Goal: Task Accomplishment & Management: Manage account settings

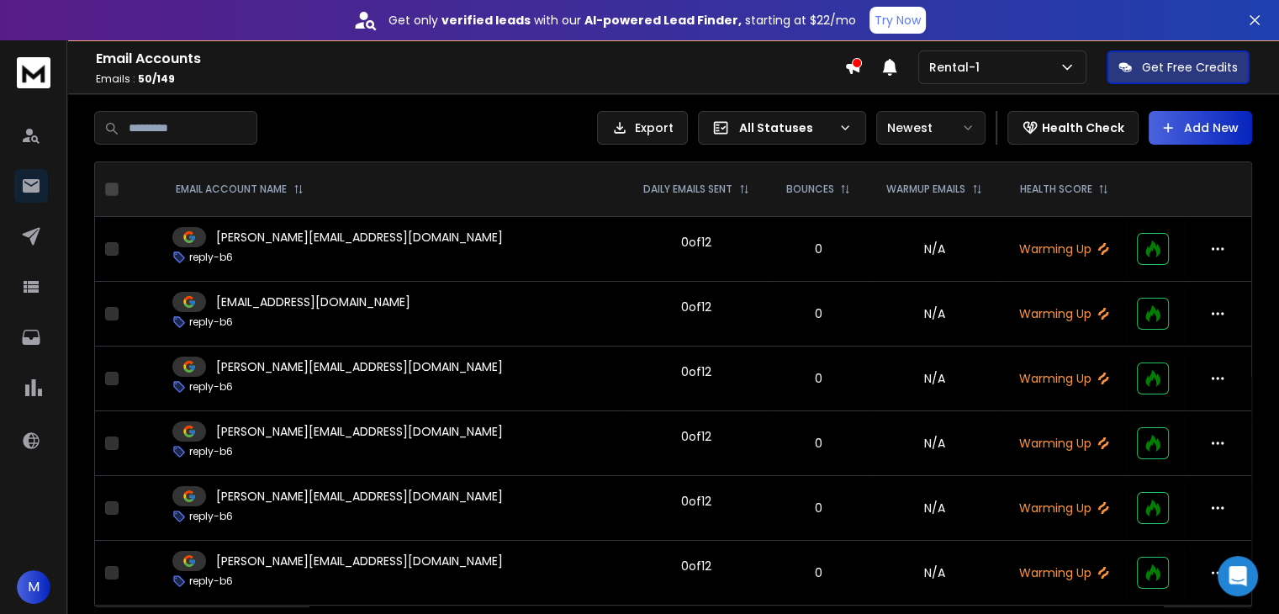
click at [1177, 124] on button "Add New" at bounding box center [1200, 128] width 103 height 34
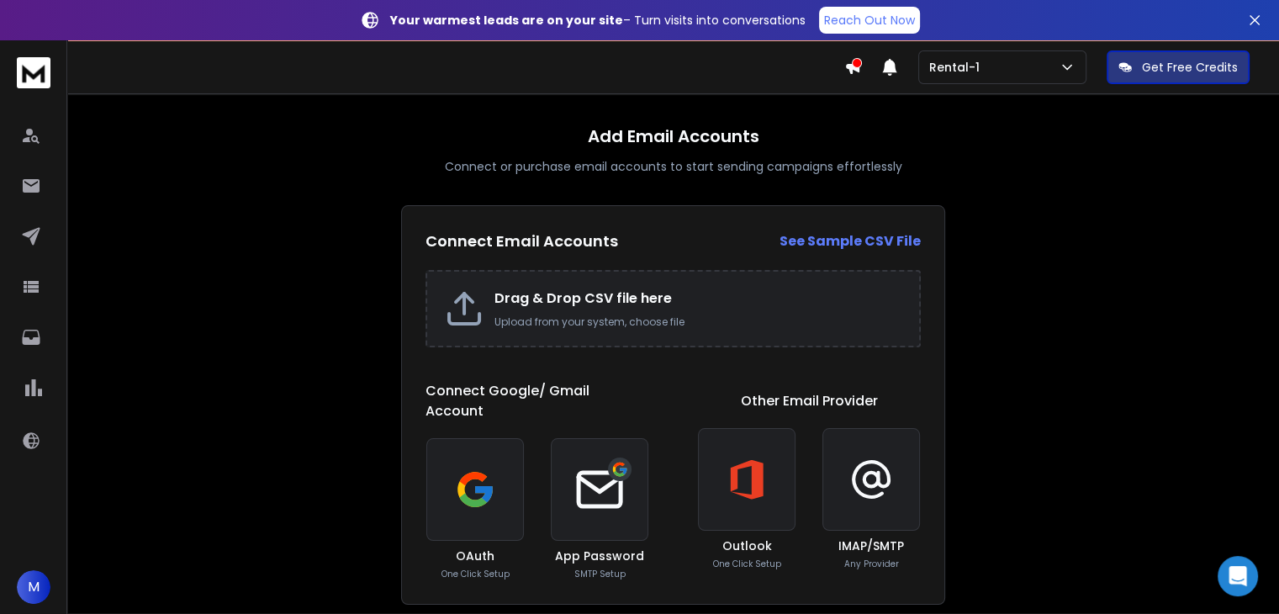
click at [490, 464] on icon at bounding box center [475, 489] width 42 height 50
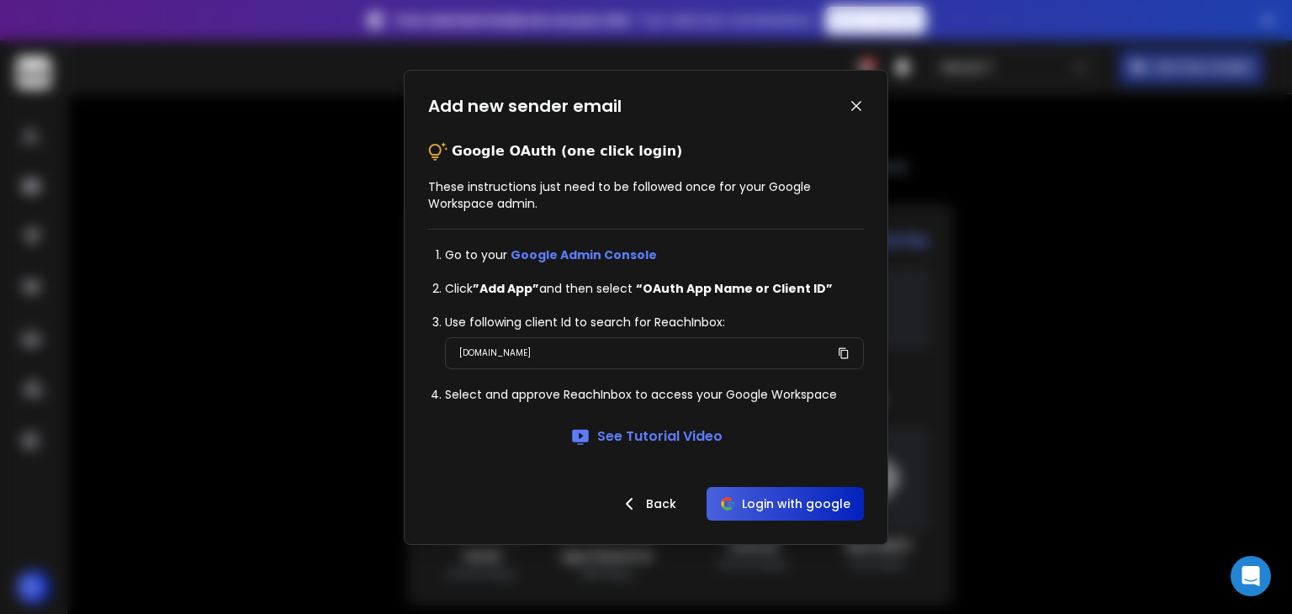
click at [790, 505] on button "Login with google" at bounding box center [784, 504] width 157 height 34
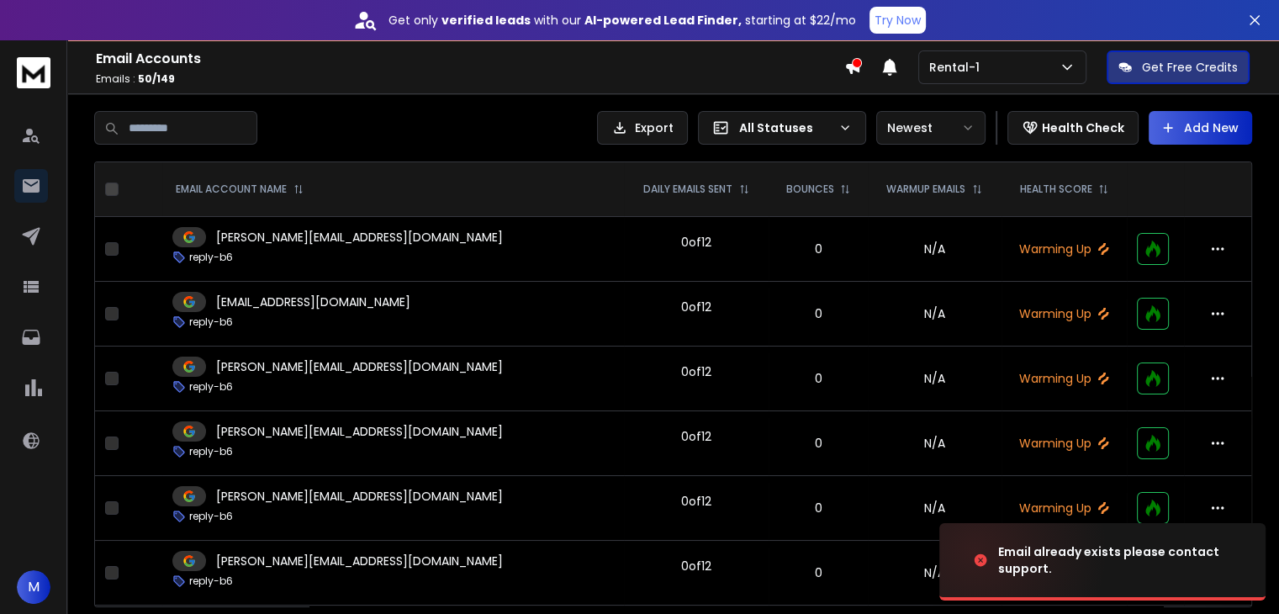
click at [1198, 142] on button "Add New" at bounding box center [1200, 128] width 103 height 34
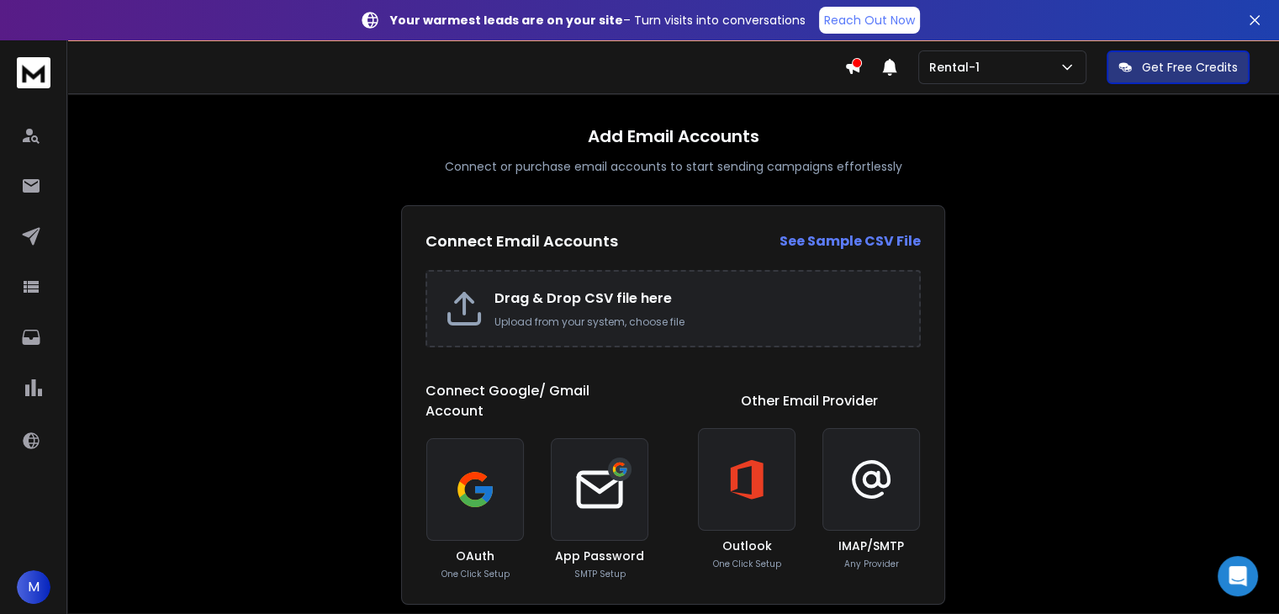
click at [453, 456] on div at bounding box center [475, 489] width 98 height 103
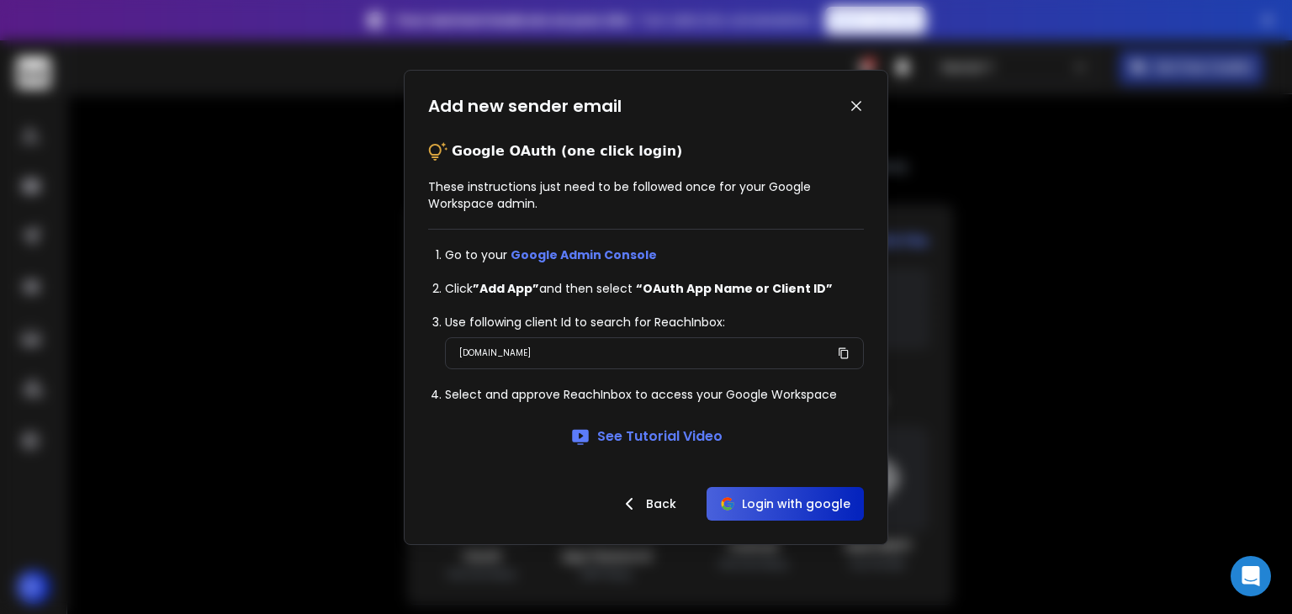
click at [780, 509] on button "Login with google" at bounding box center [784, 504] width 157 height 34
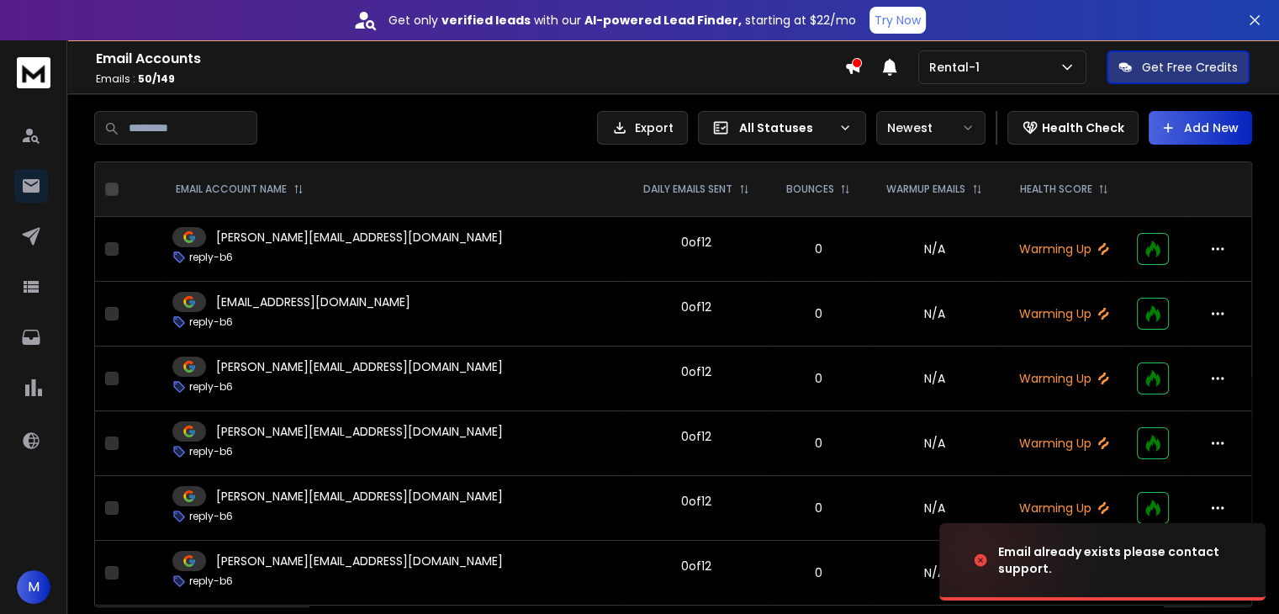
click at [365, 233] on p "[PERSON_NAME][EMAIL_ADDRESS][DOMAIN_NAME]" at bounding box center [359, 237] width 287 height 17
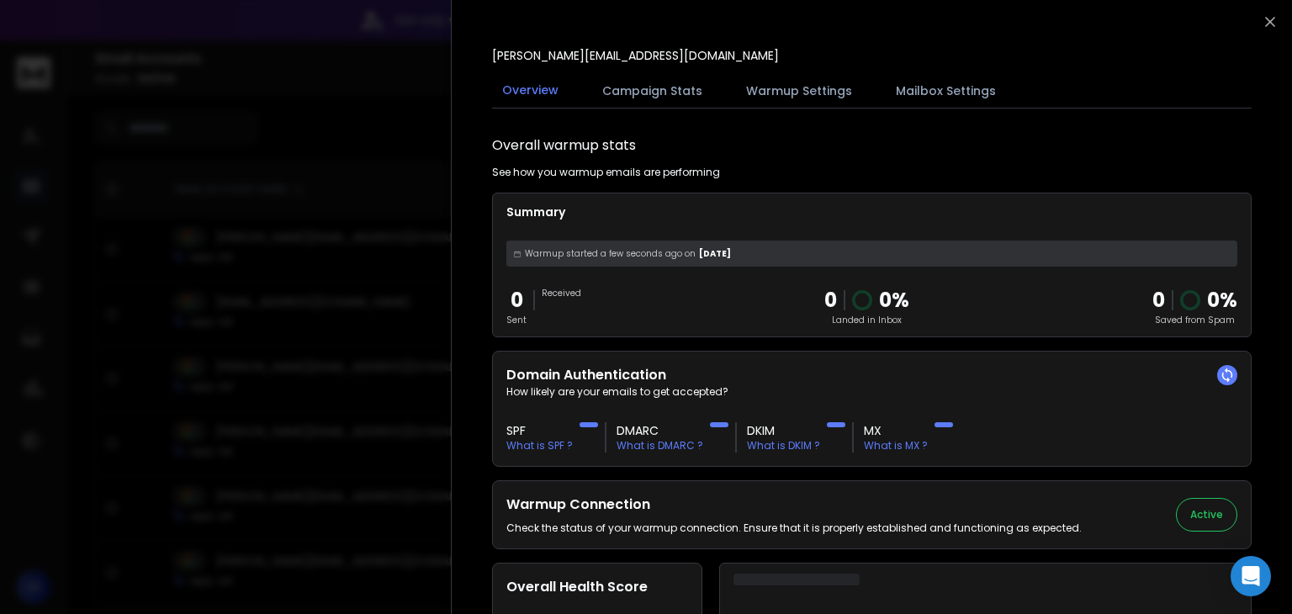
click at [330, 219] on div at bounding box center [646, 307] width 1292 height 614
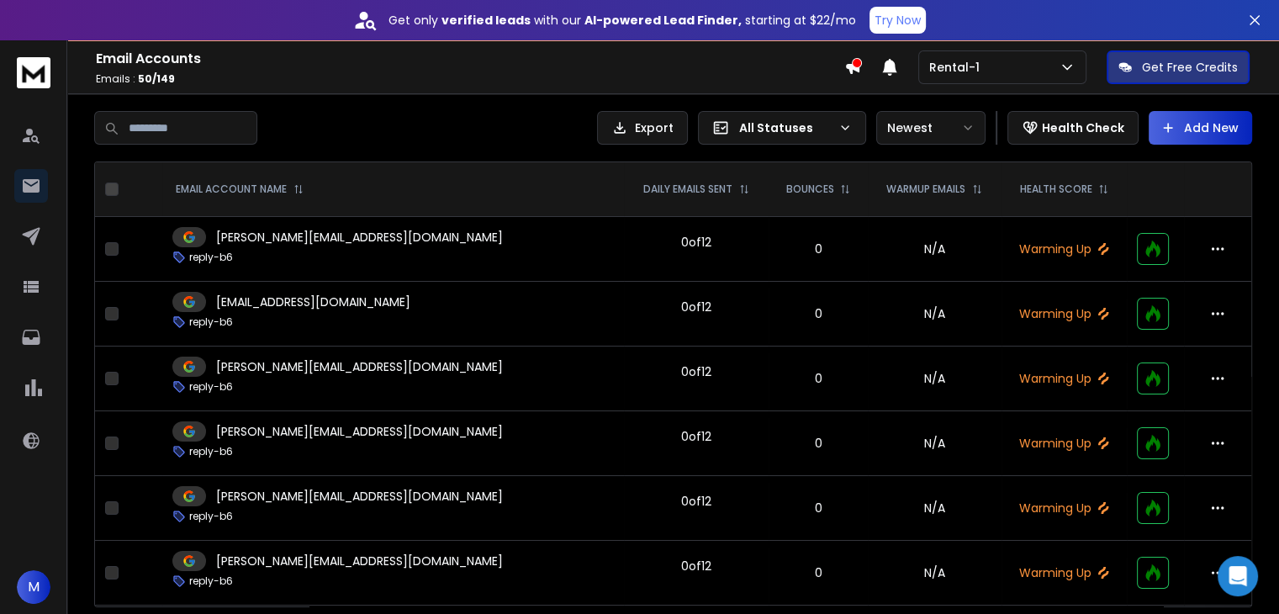
click at [799, 119] on div "All Statuses" at bounding box center [782, 128] width 168 height 34
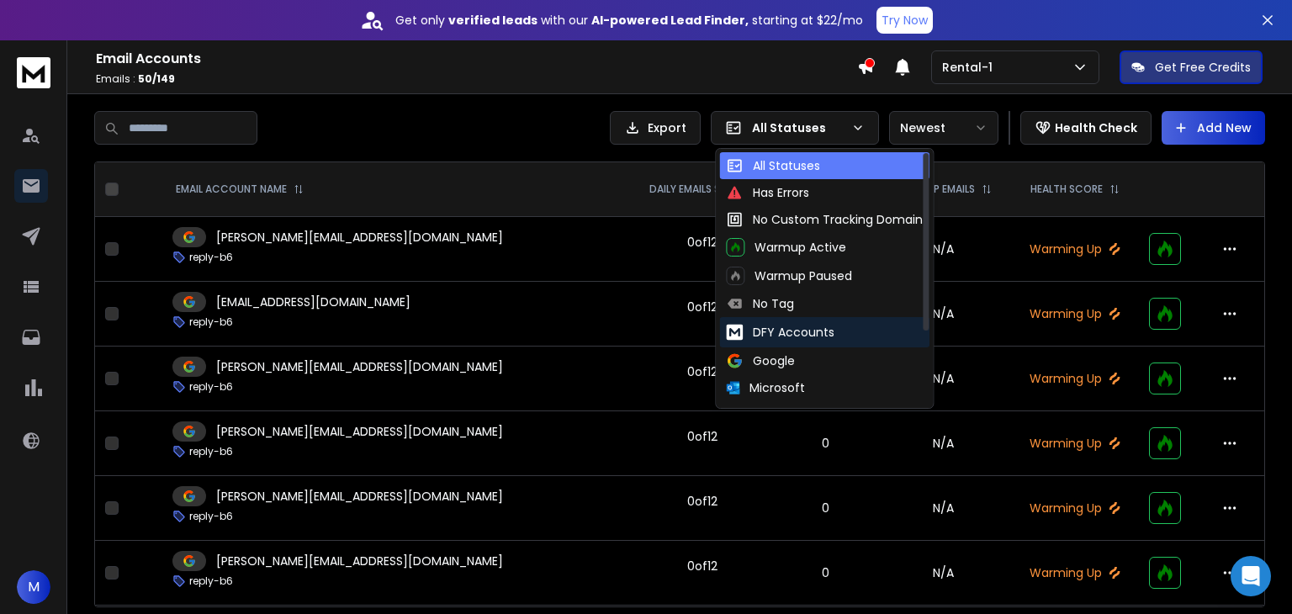
click at [780, 337] on div "DFY Accounts" at bounding box center [780, 332] width 108 height 20
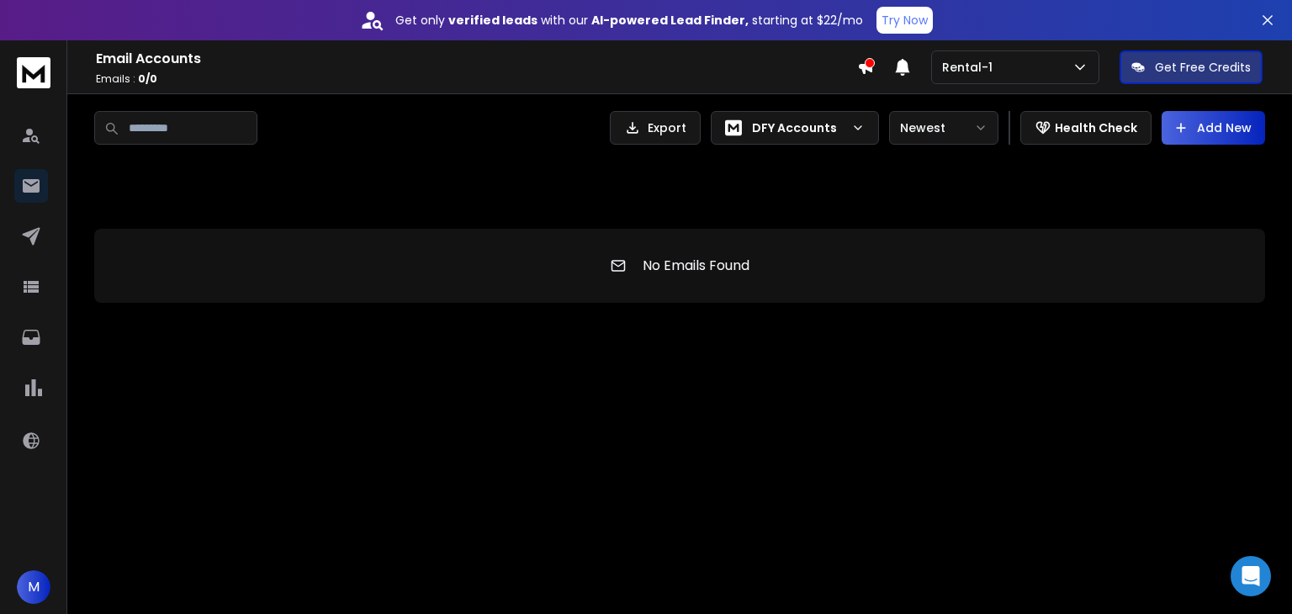
click at [796, 120] on p "DFY Accounts" at bounding box center [798, 127] width 93 height 17
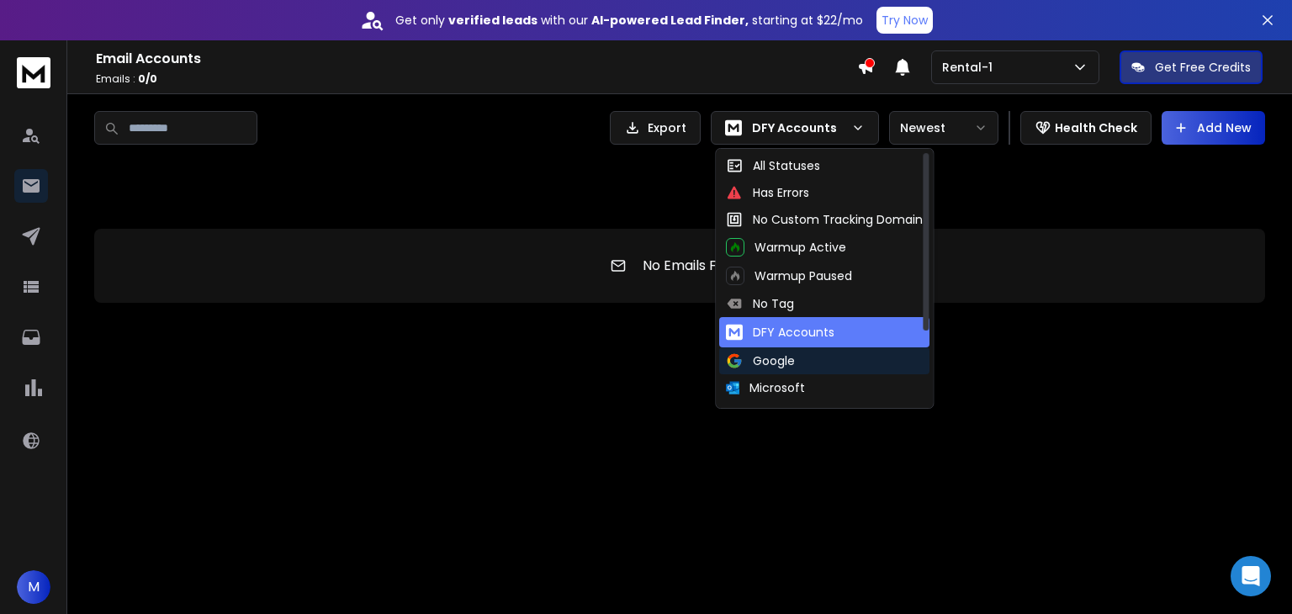
click at [759, 356] on div "Google" at bounding box center [760, 360] width 69 height 17
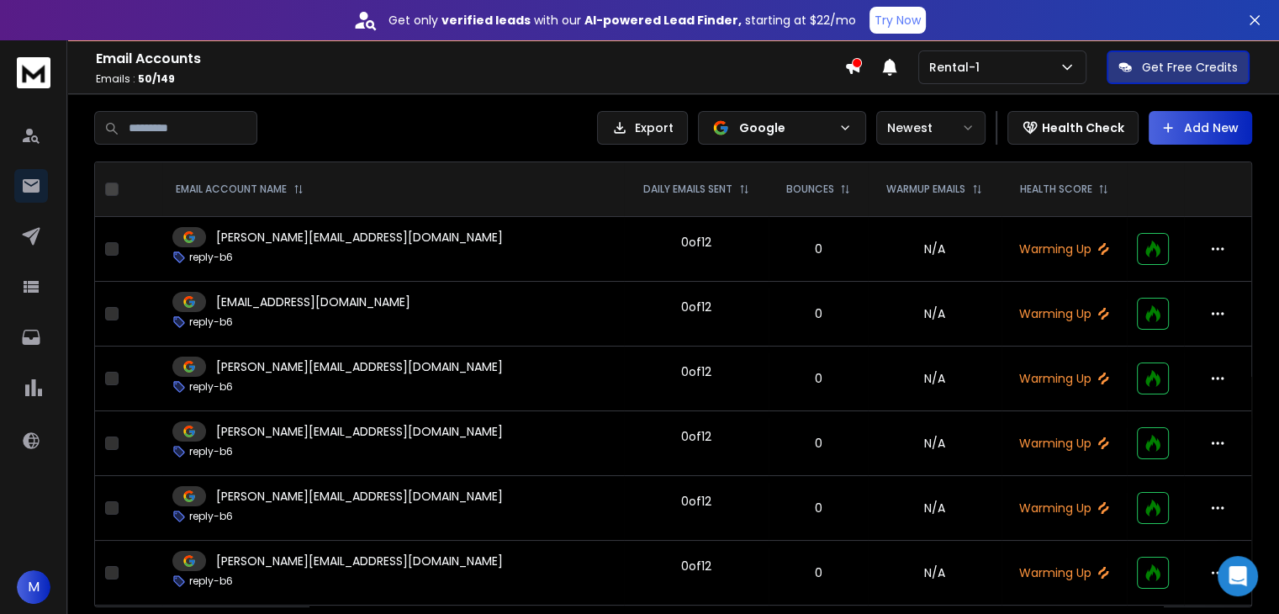
click at [804, 117] on div "Google" at bounding box center [782, 128] width 168 height 34
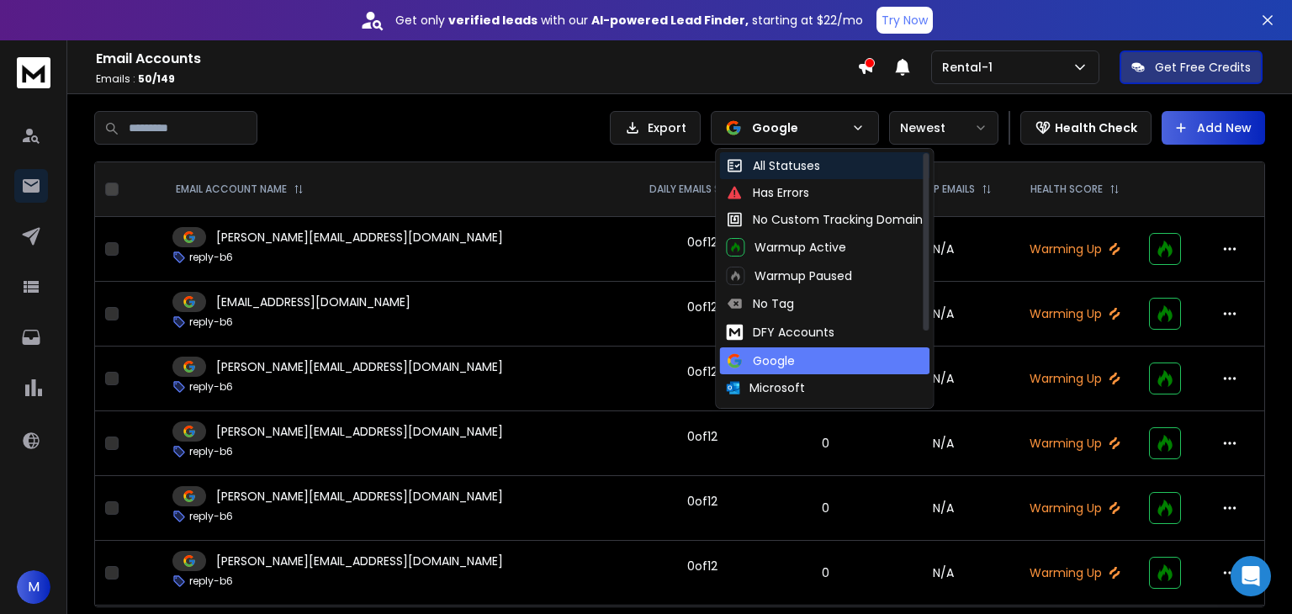
click at [785, 165] on div "All Statuses" at bounding box center [773, 165] width 94 height 17
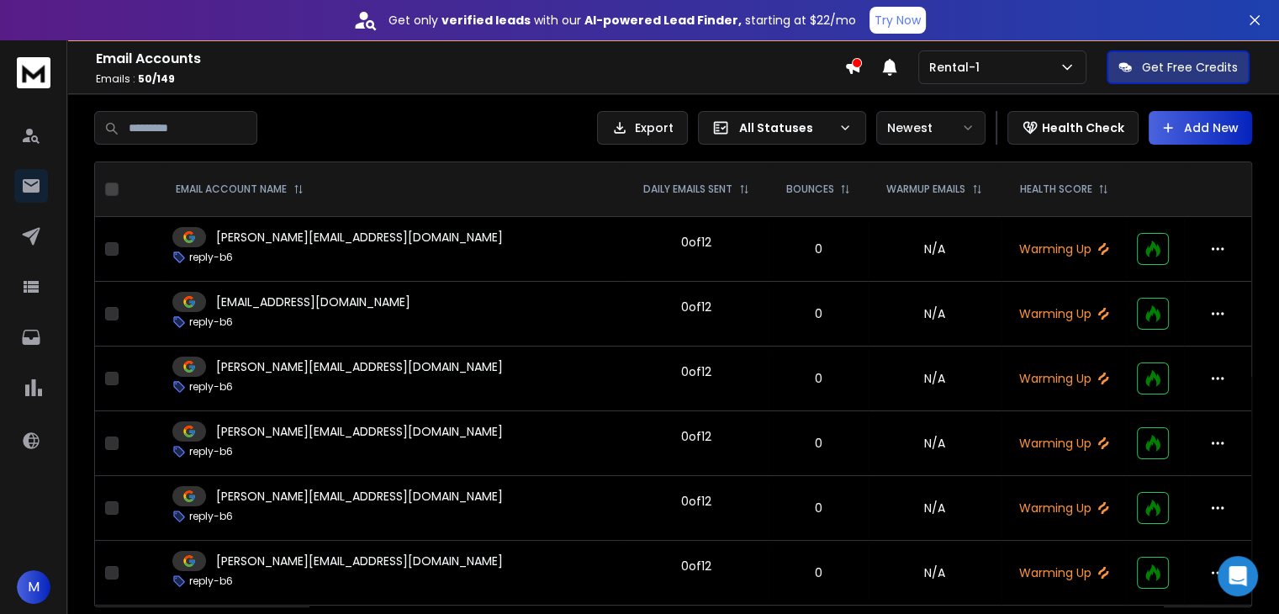
click at [1204, 130] on button "Add New" at bounding box center [1200, 128] width 103 height 34
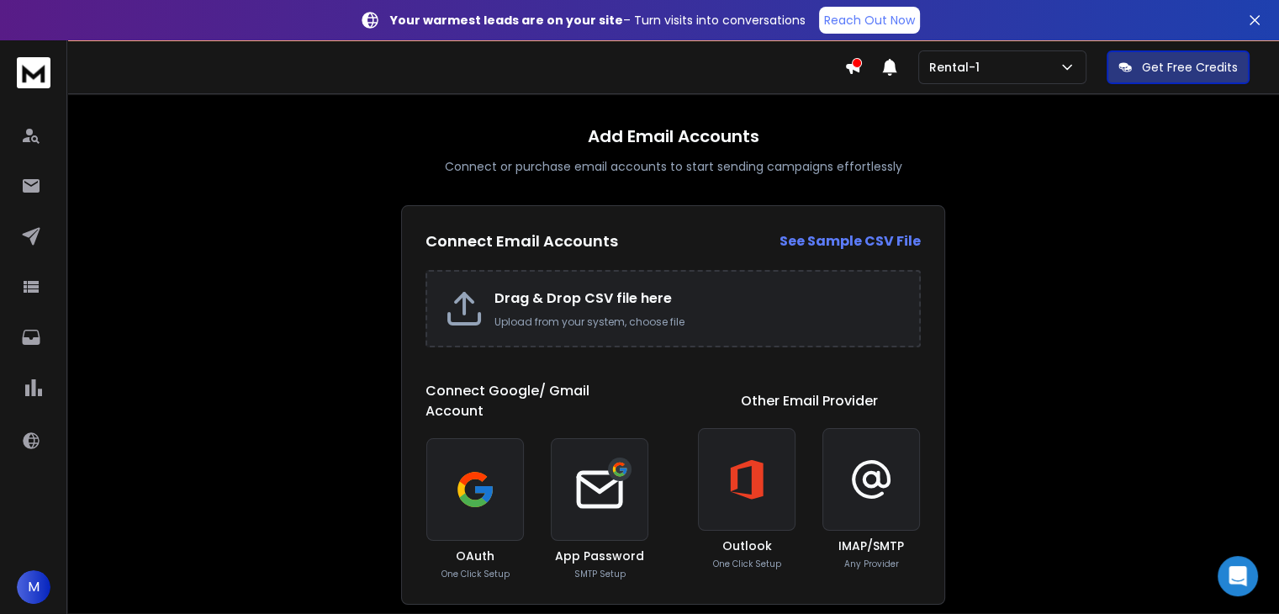
click at [496, 464] on icon at bounding box center [475, 489] width 42 height 50
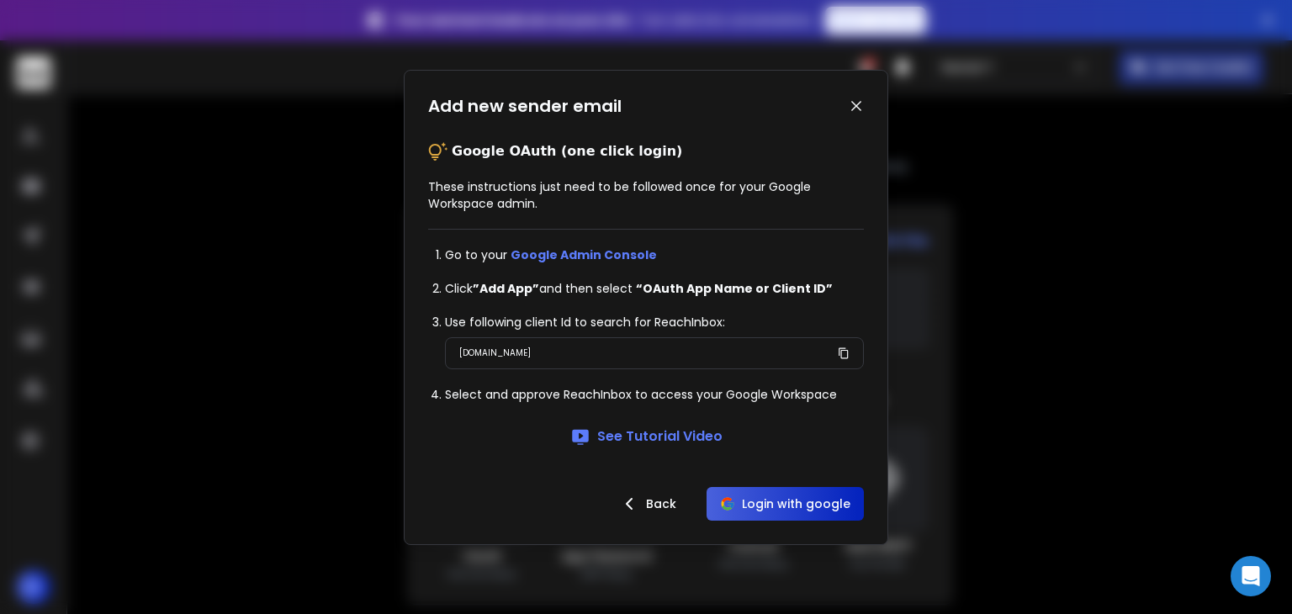
click at [750, 495] on button "Login with google" at bounding box center [784, 504] width 157 height 34
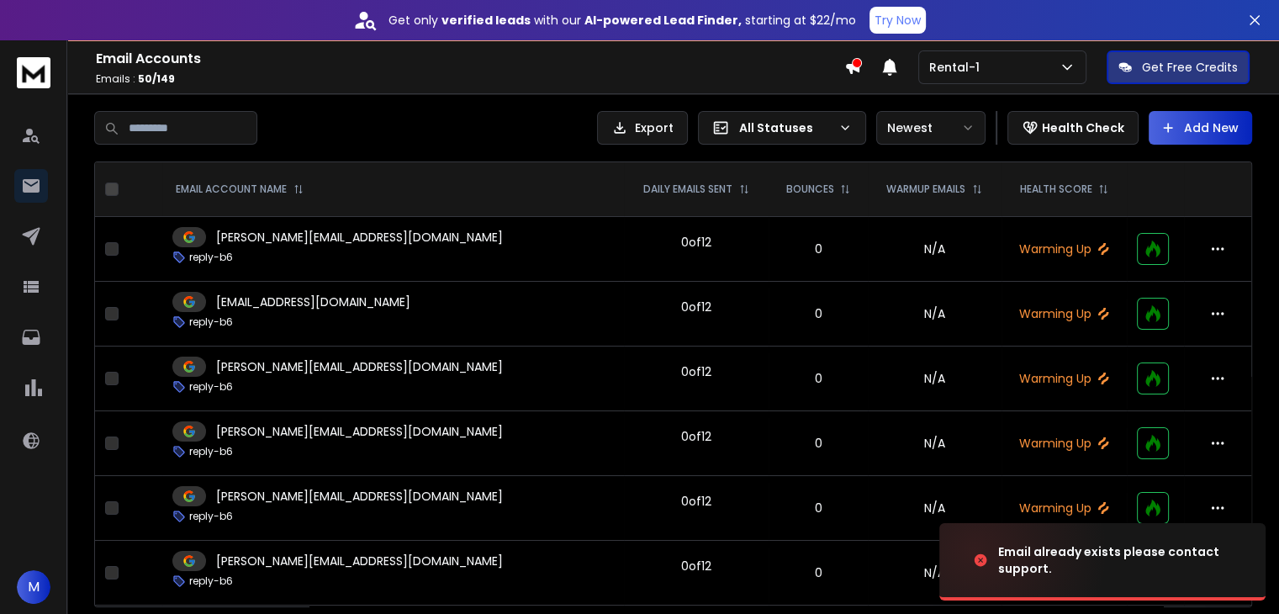
click at [1194, 121] on button "Add New" at bounding box center [1200, 128] width 103 height 34
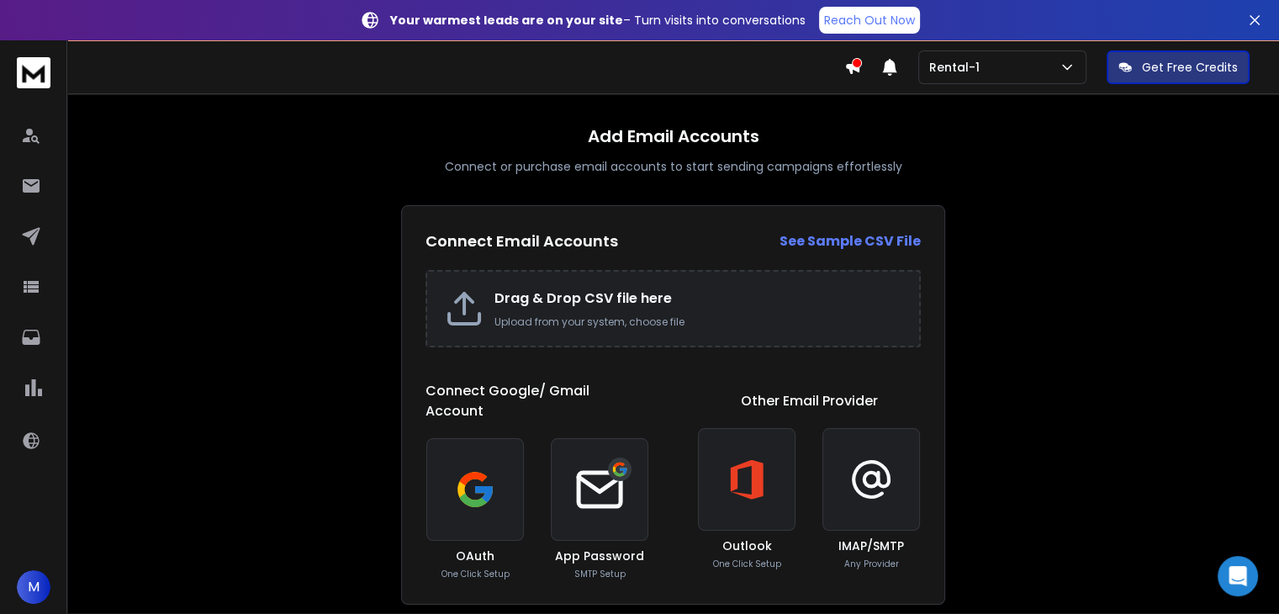
click at [458, 489] on icon at bounding box center [475, 489] width 42 height 50
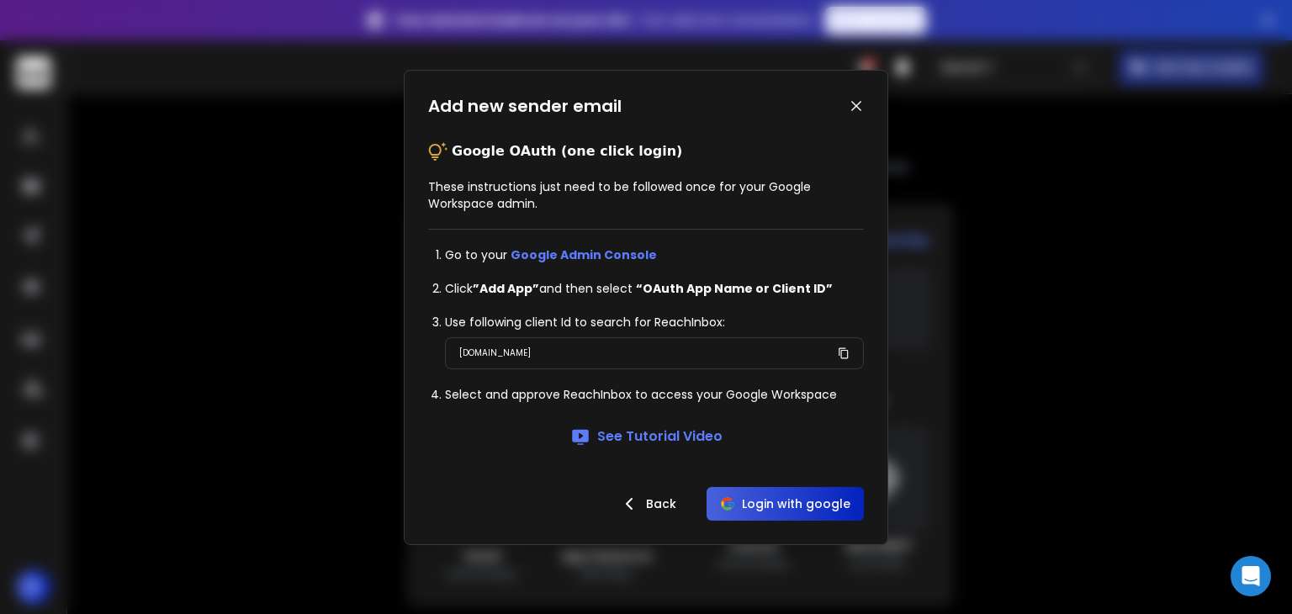
click at [753, 509] on button "Login with google" at bounding box center [784, 504] width 157 height 34
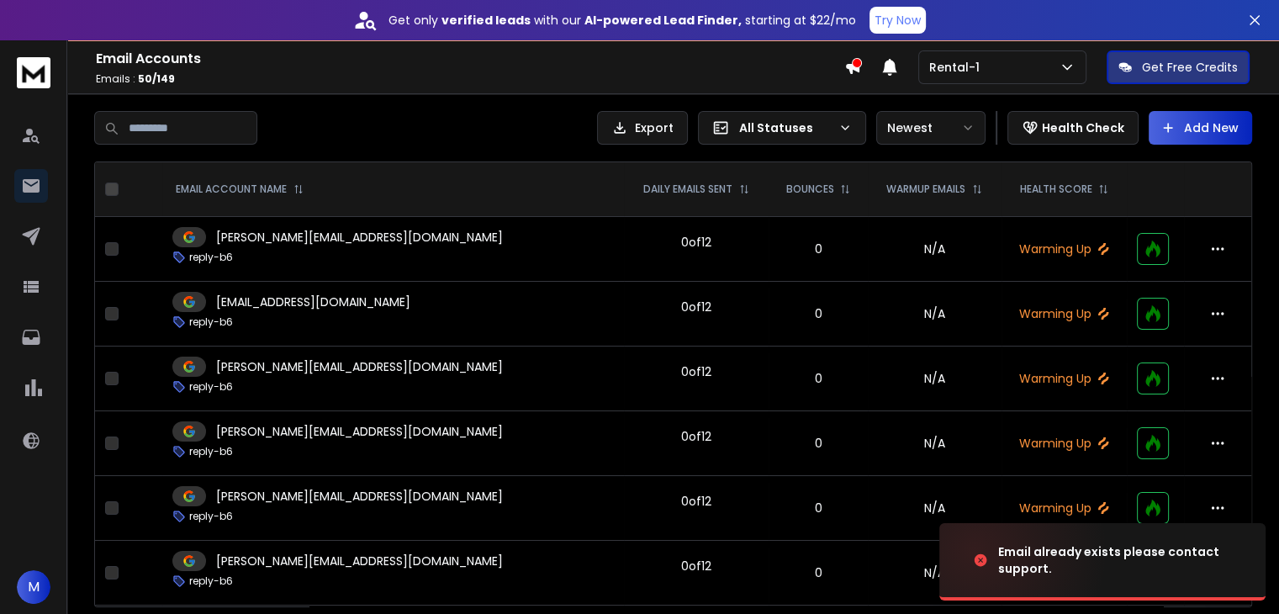
click at [1193, 135] on button "Add New" at bounding box center [1200, 128] width 103 height 34
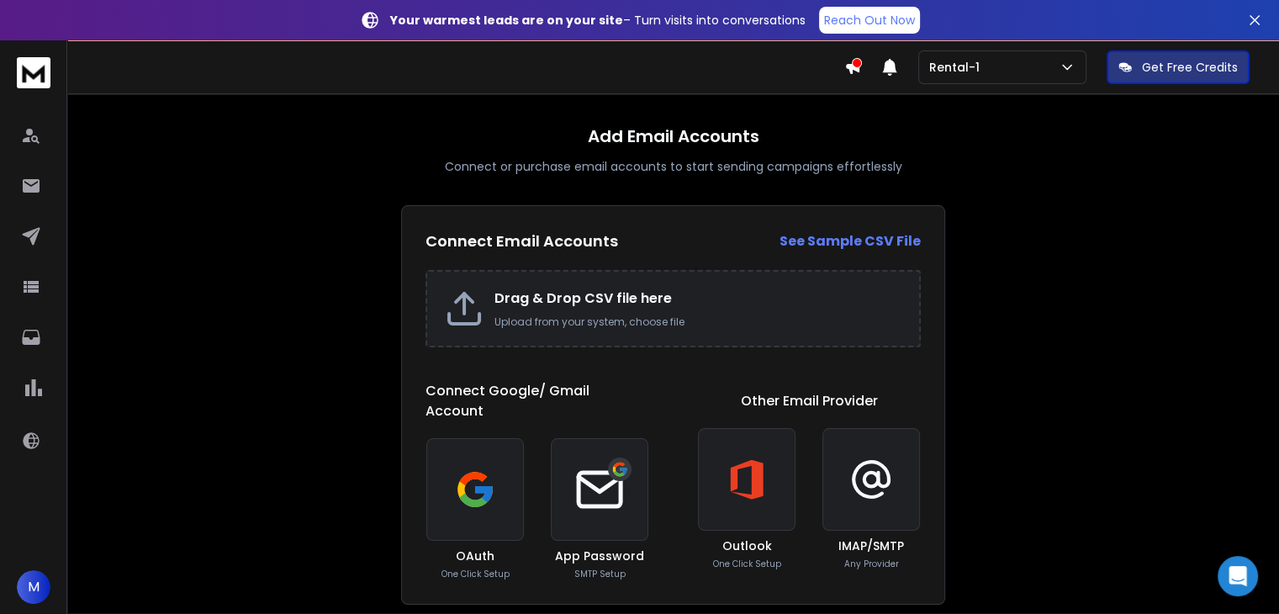
click at [481, 472] on icon at bounding box center [474, 478] width 28 height 13
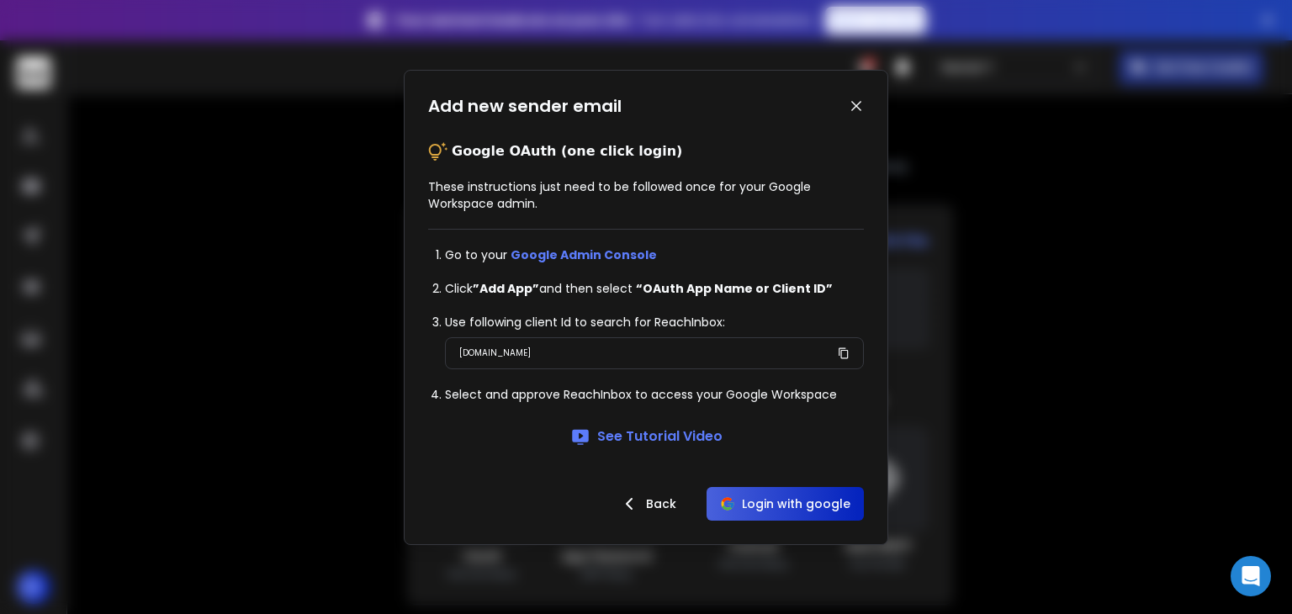
click at [730, 500] on icon at bounding box center [727, 503] width 15 height 15
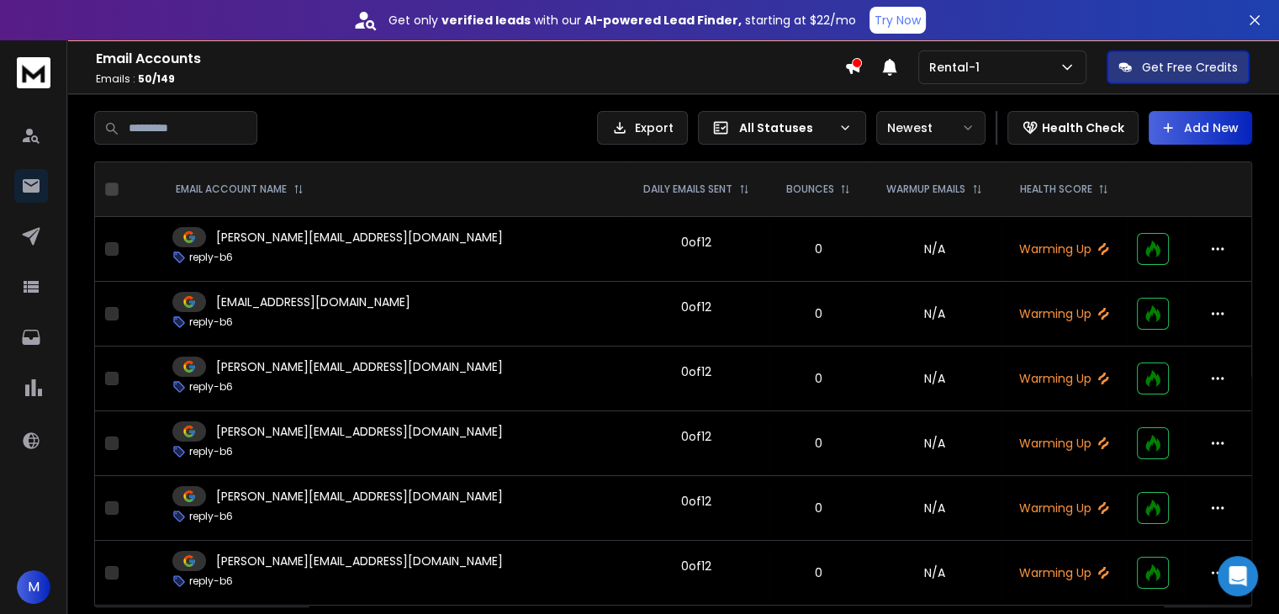
click at [811, 119] on p "All Statuses" at bounding box center [785, 127] width 93 height 17
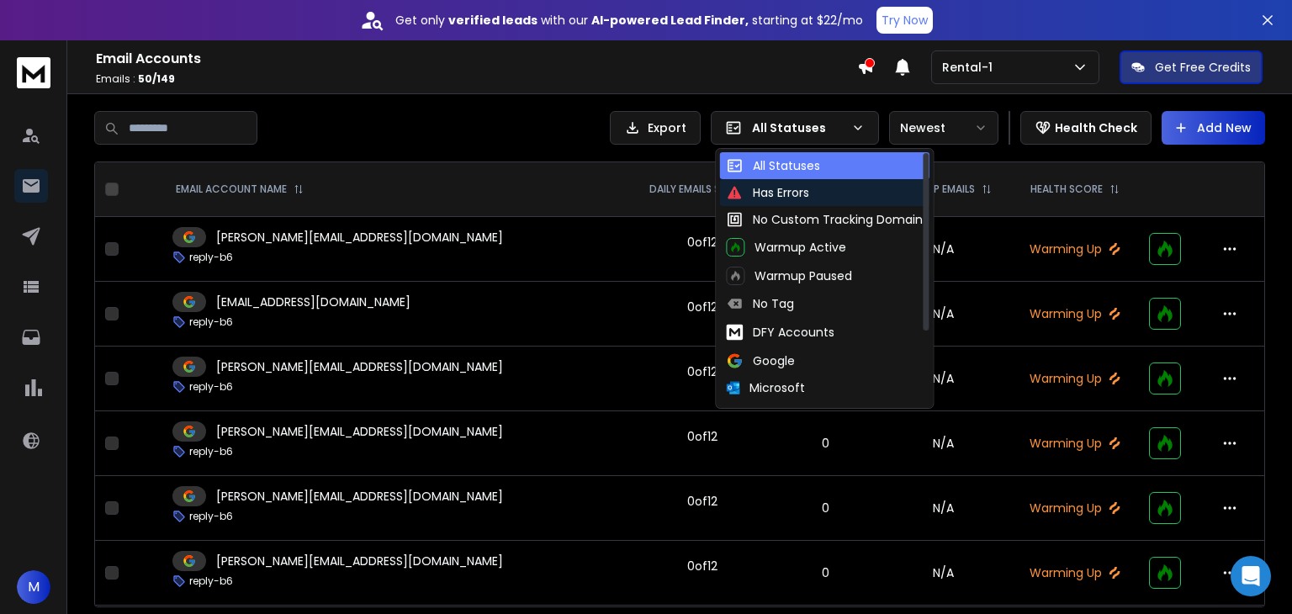
click at [787, 187] on div "Has Errors" at bounding box center [767, 192] width 83 height 17
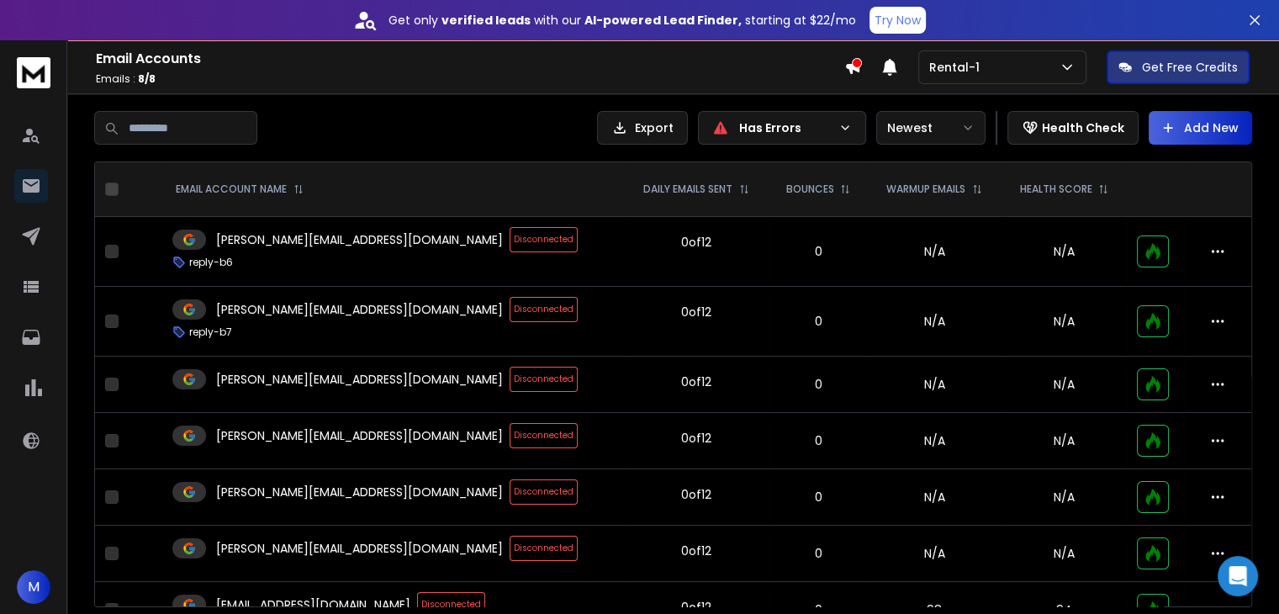
click at [1194, 115] on button "Add New" at bounding box center [1200, 128] width 103 height 34
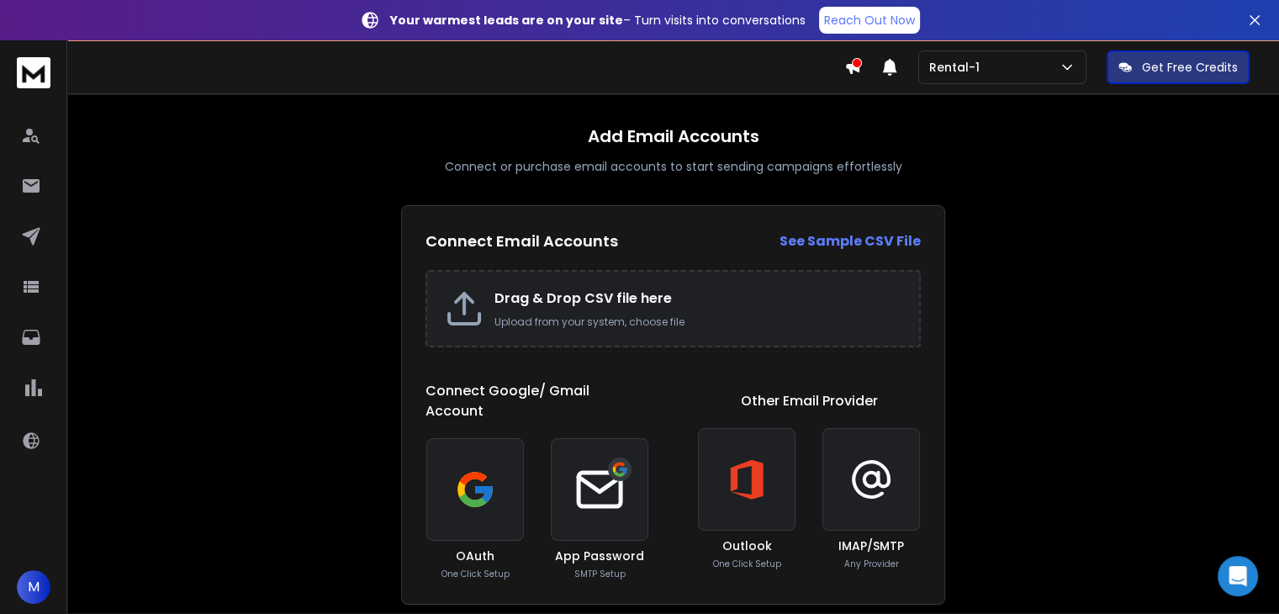
click at [496, 464] on icon at bounding box center [475, 489] width 42 height 50
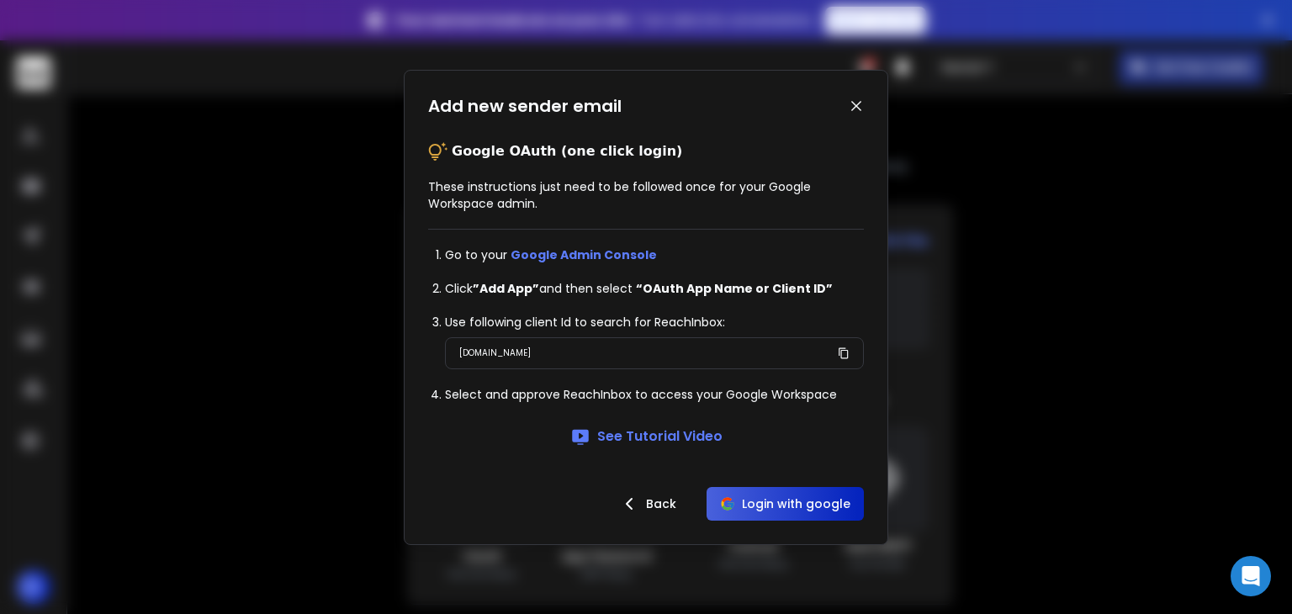
click at [753, 497] on button "Login with google" at bounding box center [784, 504] width 157 height 34
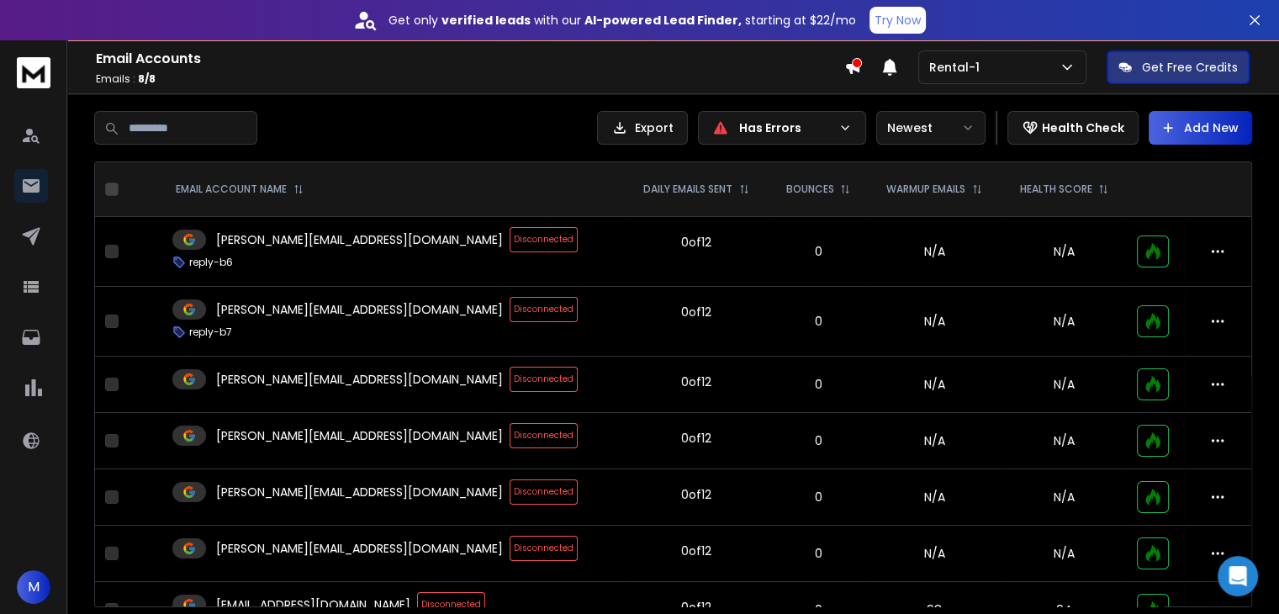
click at [1196, 122] on button "Add New" at bounding box center [1200, 128] width 103 height 34
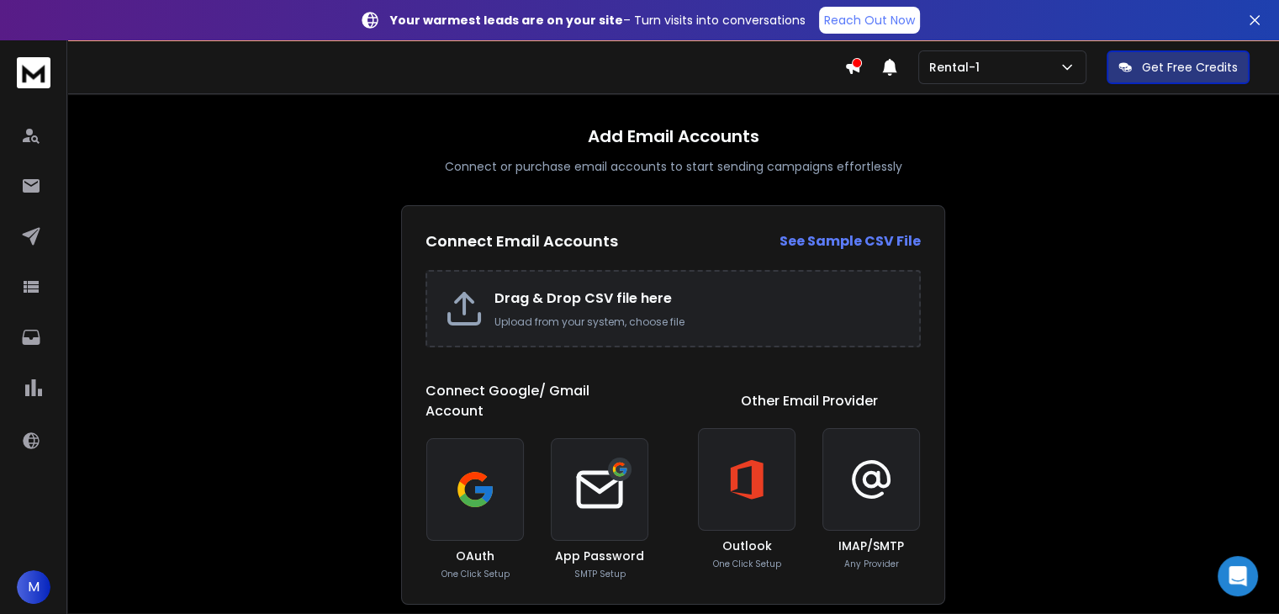
click at [498, 465] on div at bounding box center [475, 489] width 98 height 103
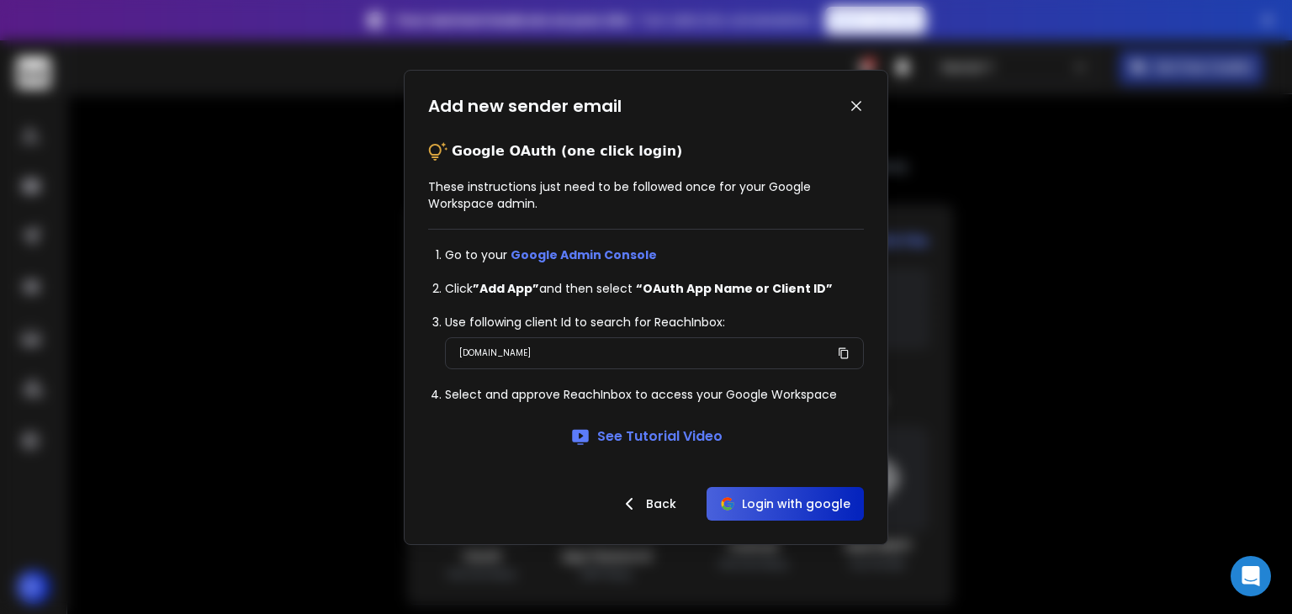
click at [750, 510] on button "Login with google" at bounding box center [784, 504] width 157 height 34
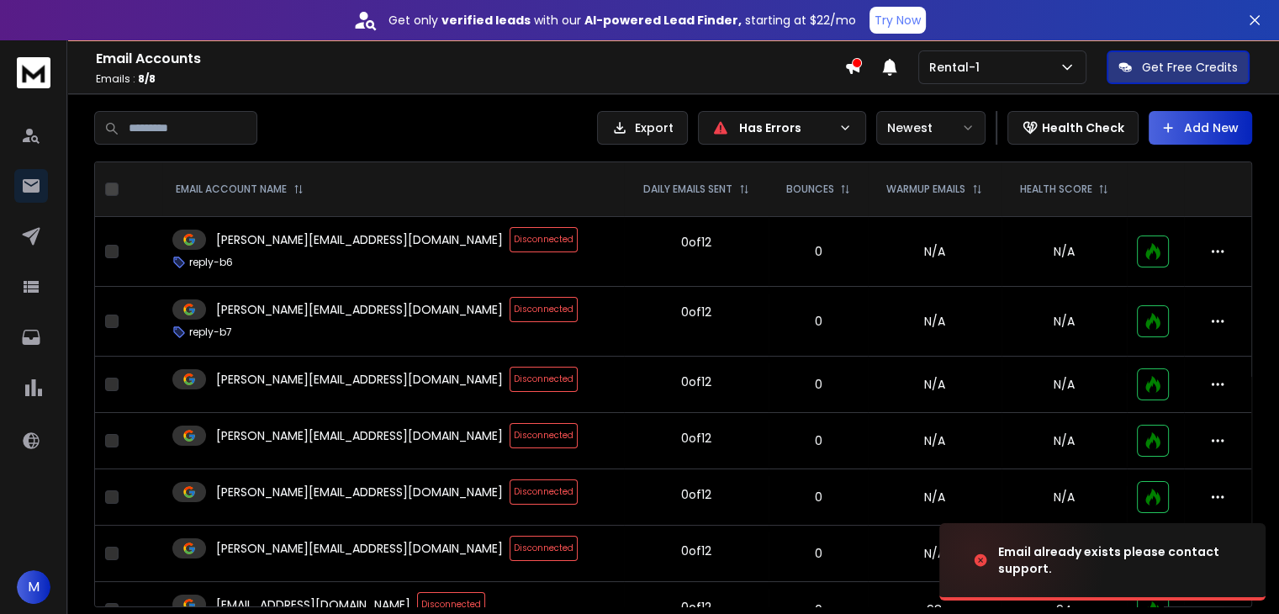
click at [1192, 127] on button "Add New" at bounding box center [1200, 128] width 103 height 34
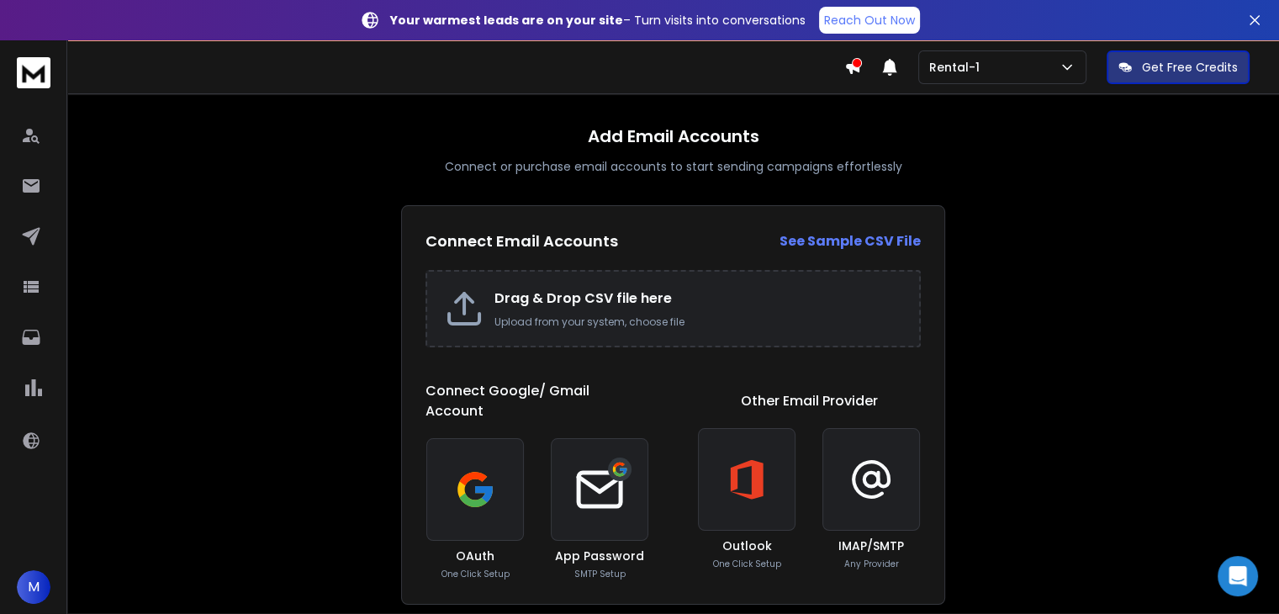
click at [431, 494] on div at bounding box center [475, 489] width 98 height 103
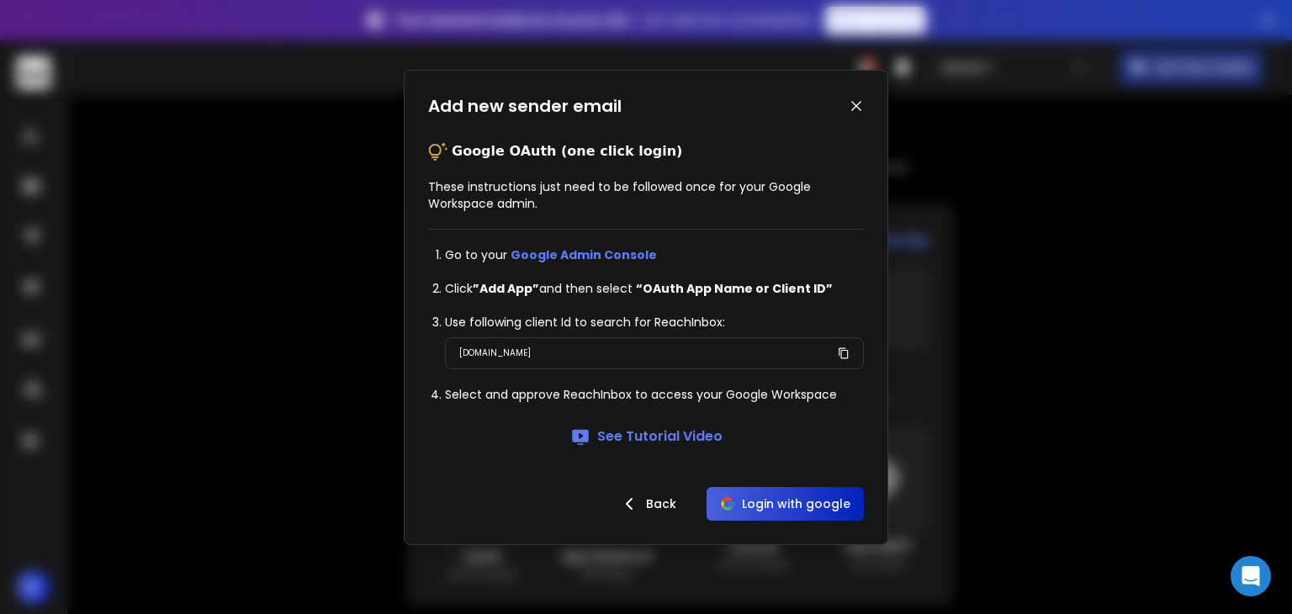
click at [743, 490] on button "Login with google" at bounding box center [784, 504] width 157 height 34
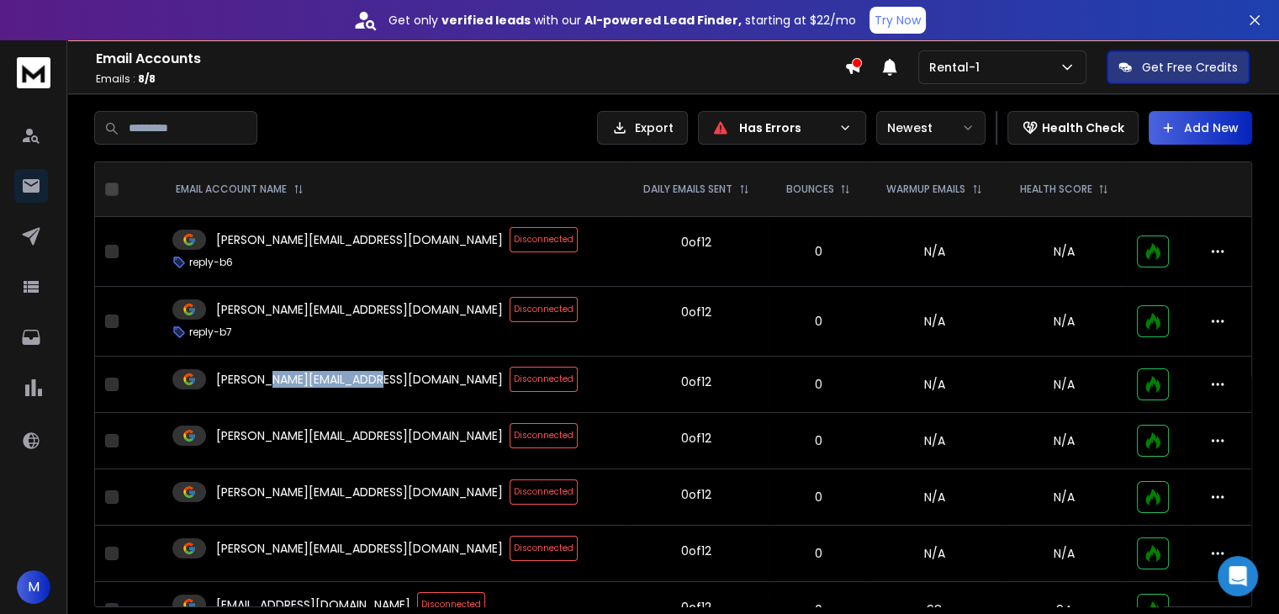
copy p "flywebaitech.com"
click at [1201, 125] on button "Add New" at bounding box center [1200, 128] width 103 height 34
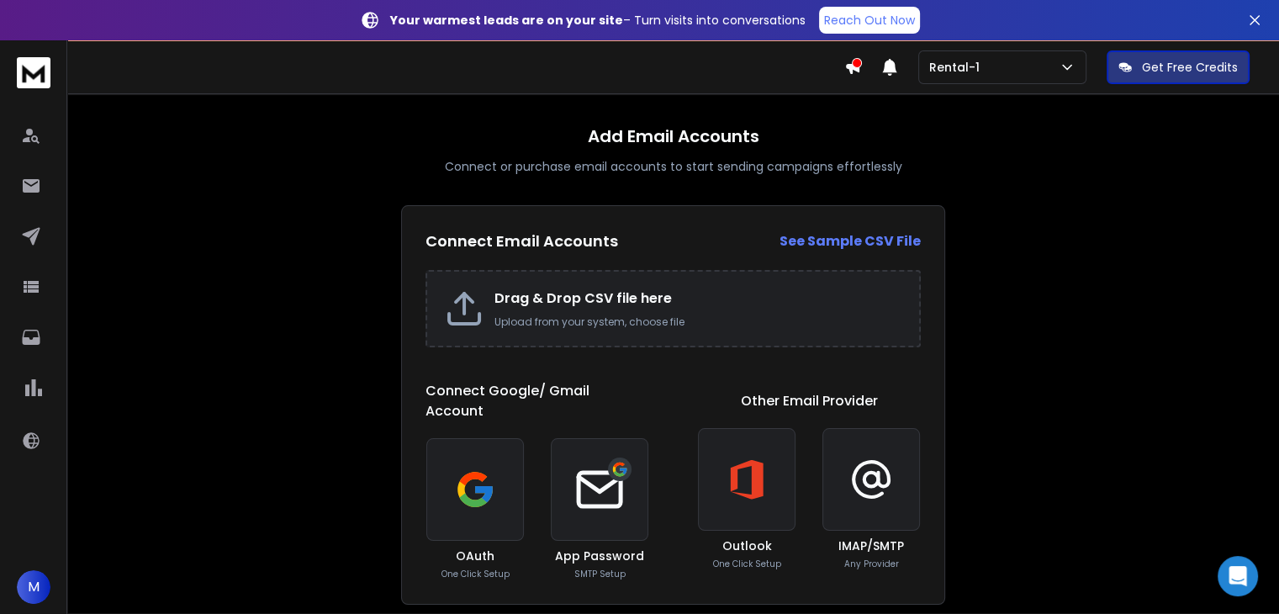
click at [502, 461] on div at bounding box center [475, 489] width 98 height 103
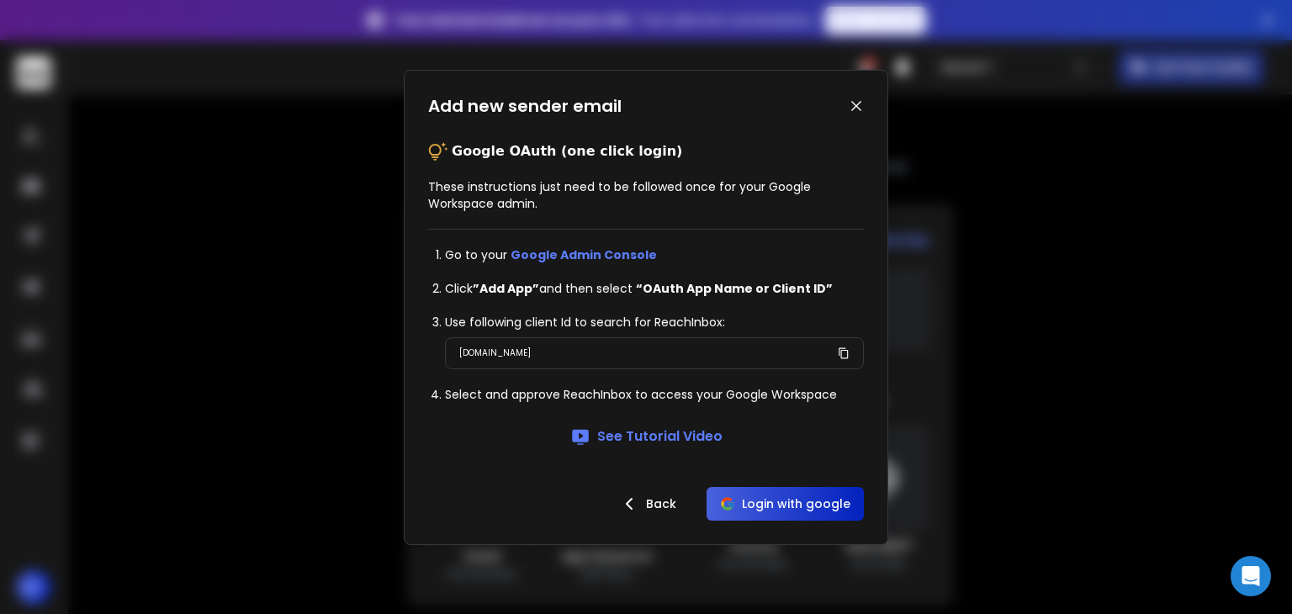
click at [735, 497] on icon at bounding box center [727, 503] width 15 height 15
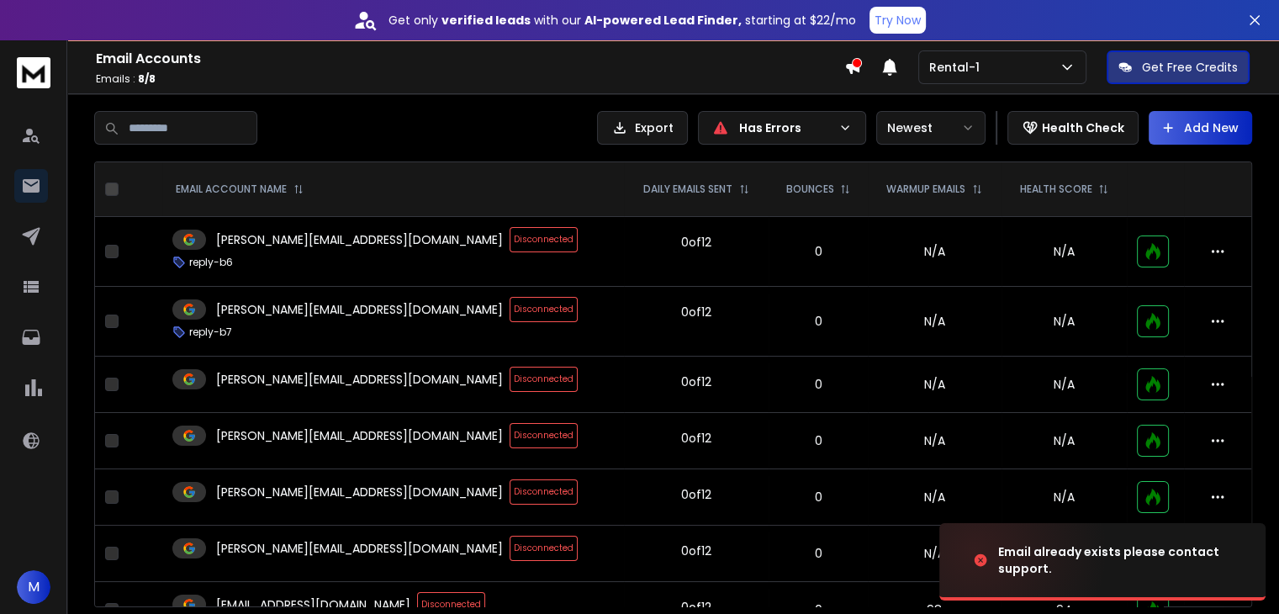
click at [1177, 123] on button "Add New" at bounding box center [1200, 128] width 103 height 34
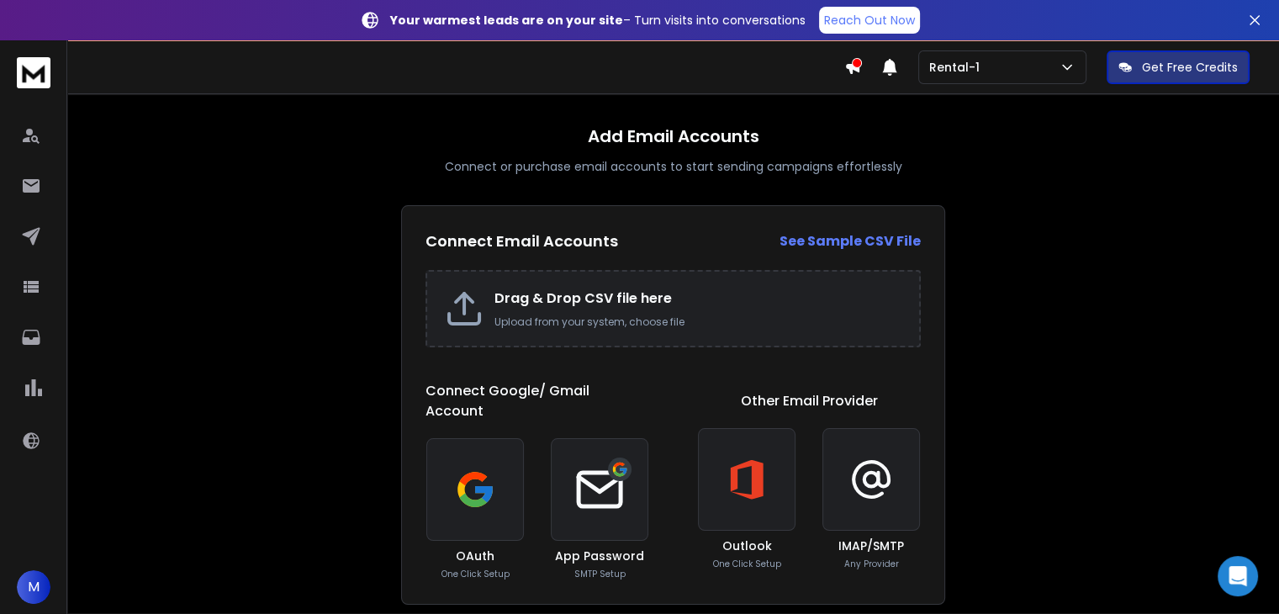
click at [468, 464] on icon at bounding box center [475, 489] width 42 height 50
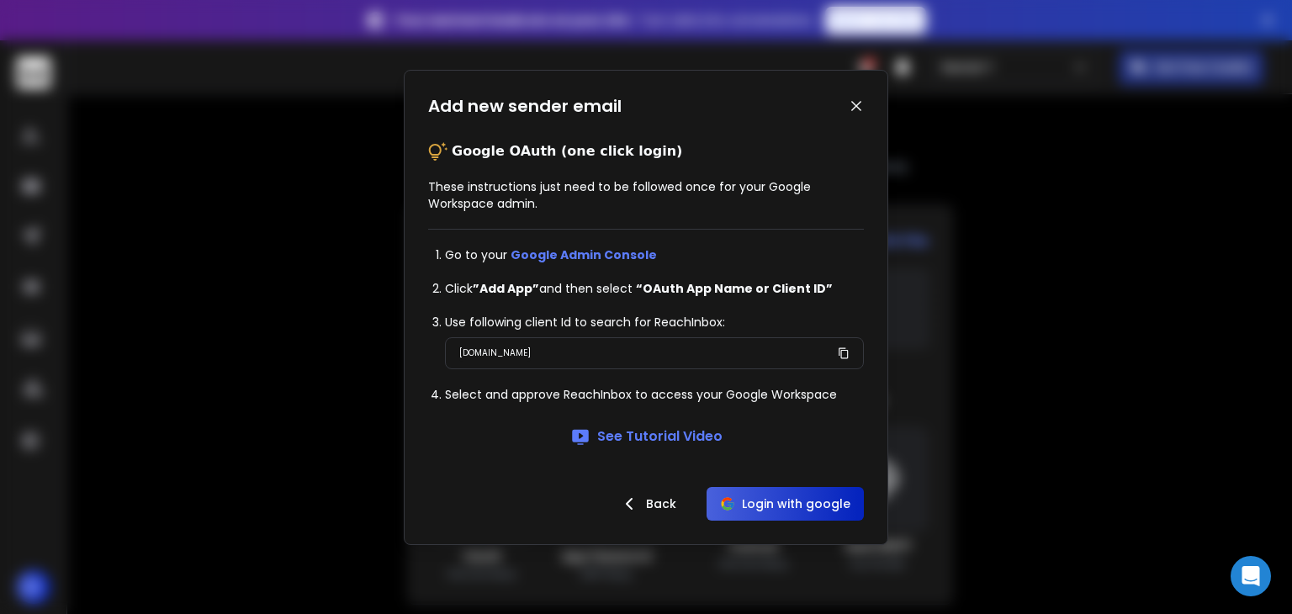
click at [740, 503] on button "Login with google" at bounding box center [784, 504] width 157 height 34
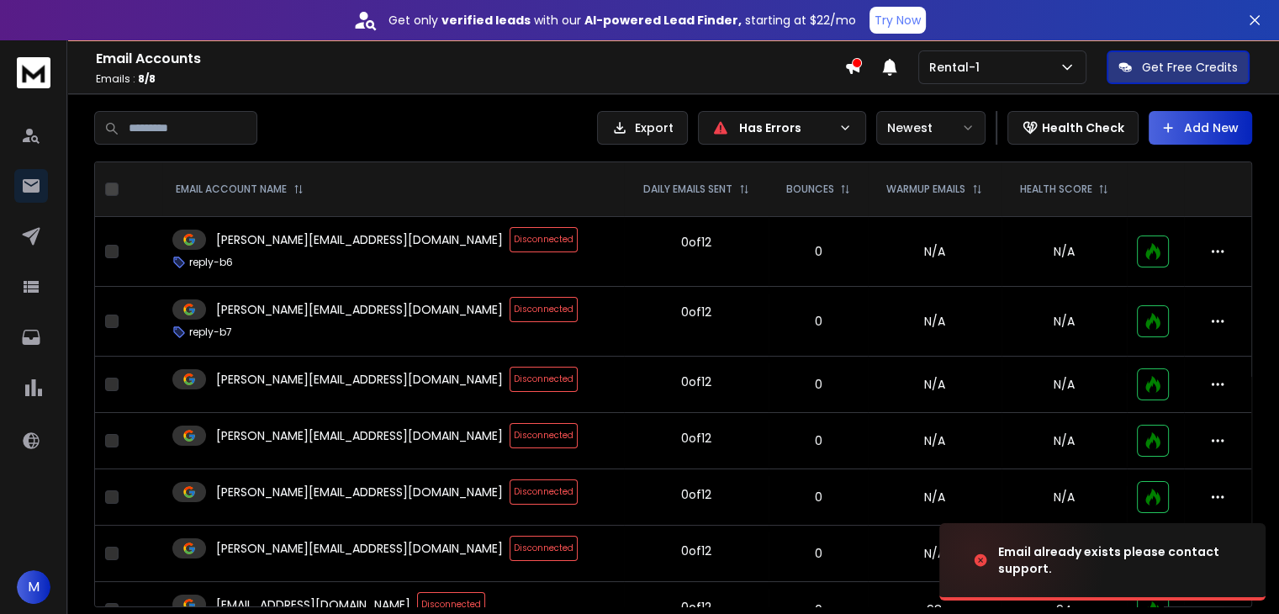
click at [1172, 128] on icon at bounding box center [1167, 127] width 9 height 9
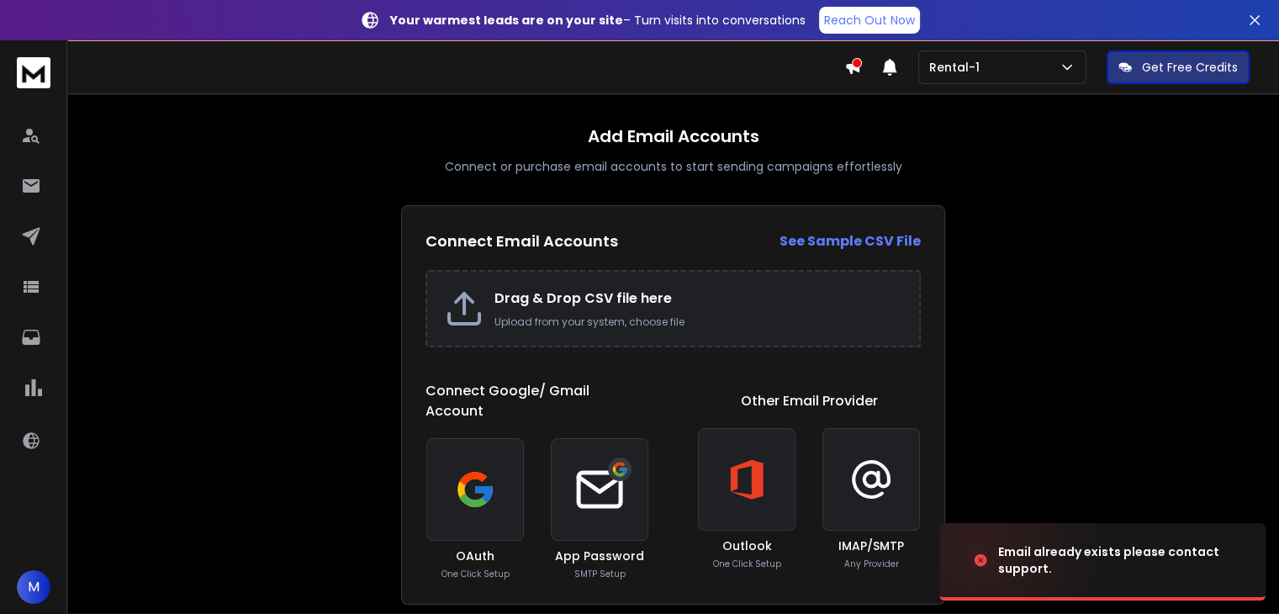
click at [454, 441] on div at bounding box center [475, 489] width 98 height 103
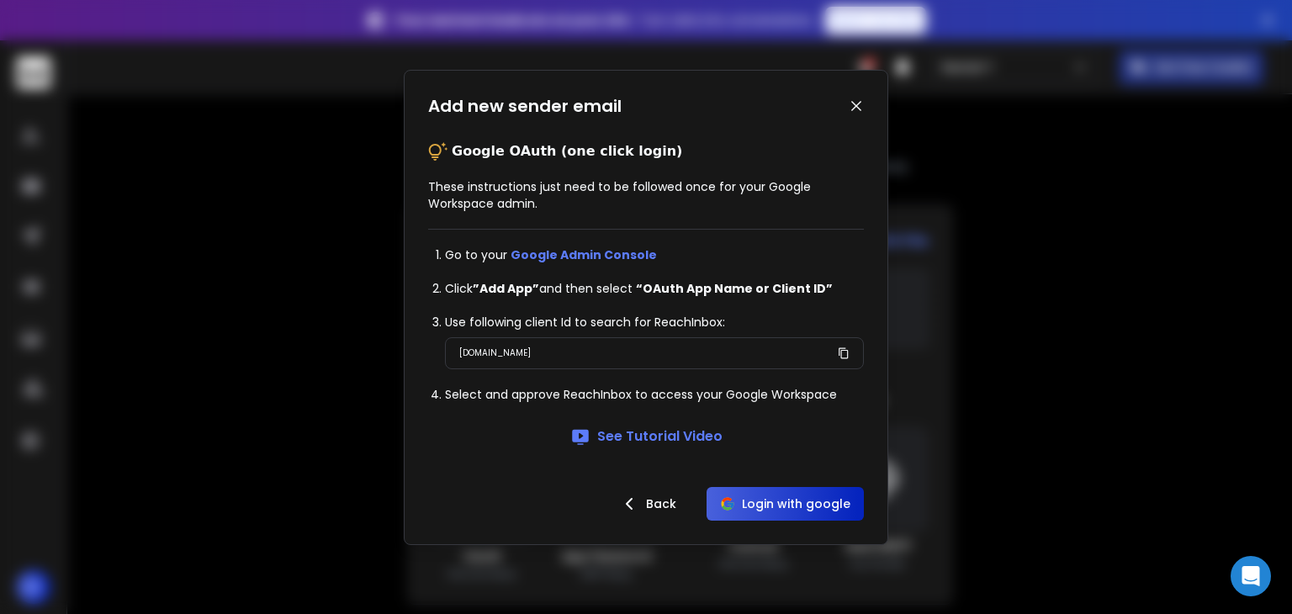
click at [735, 499] on icon at bounding box center [727, 503] width 15 height 15
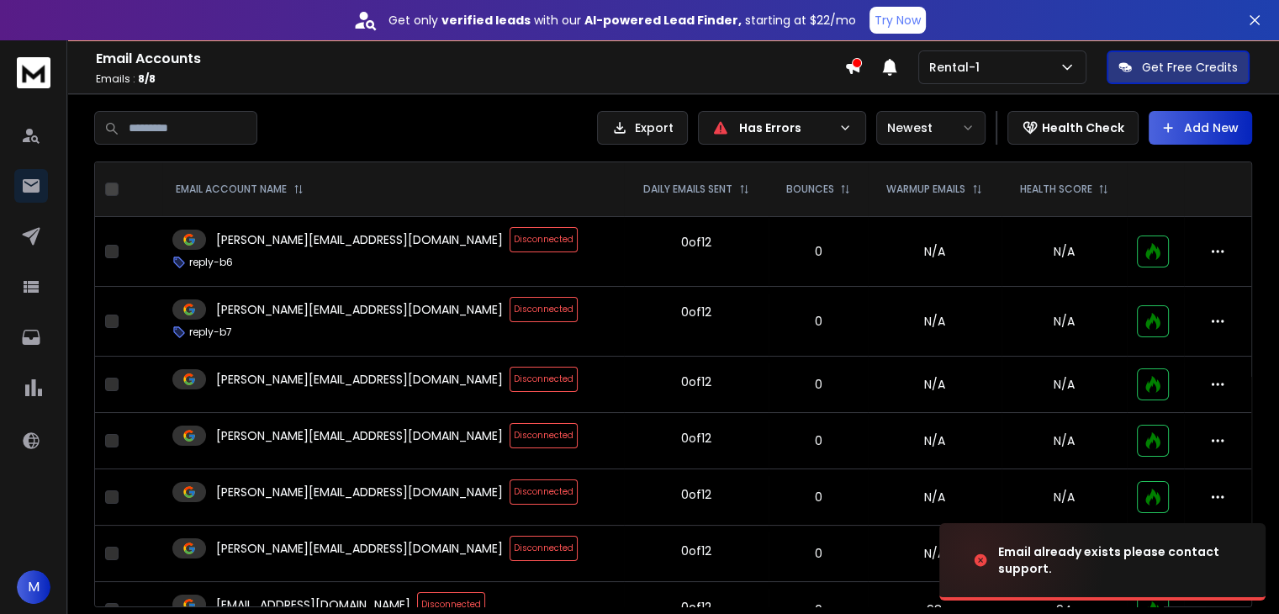
click at [1203, 125] on button "Add New" at bounding box center [1200, 128] width 103 height 34
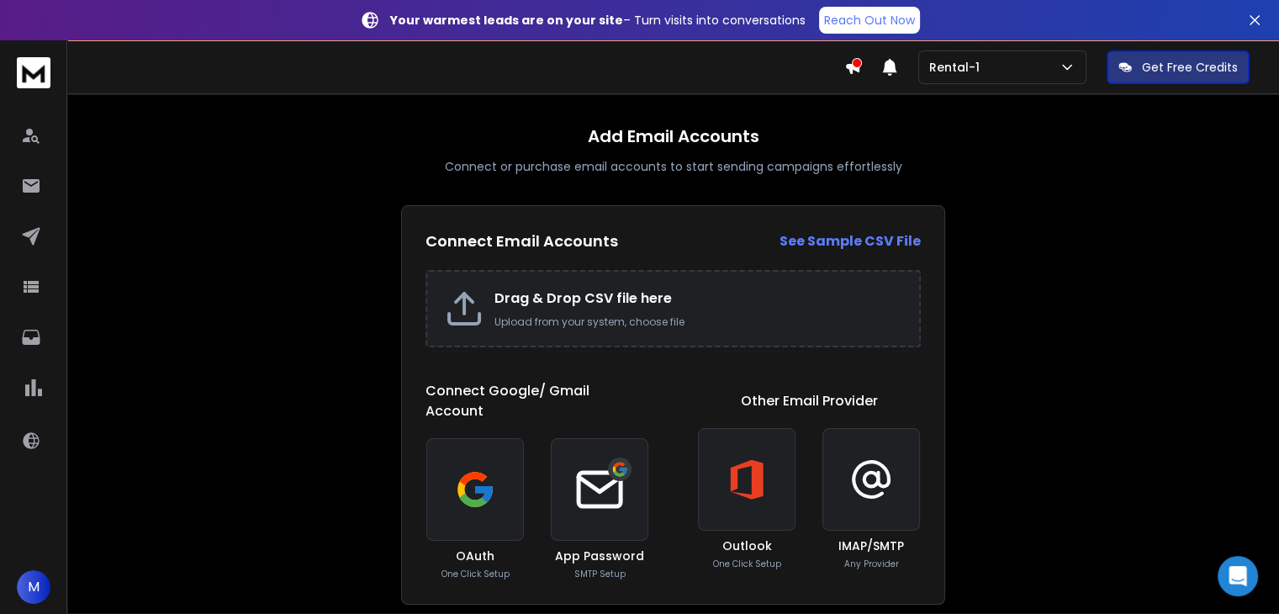
click at [496, 468] on icon at bounding box center [475, 489] width 42 height 50
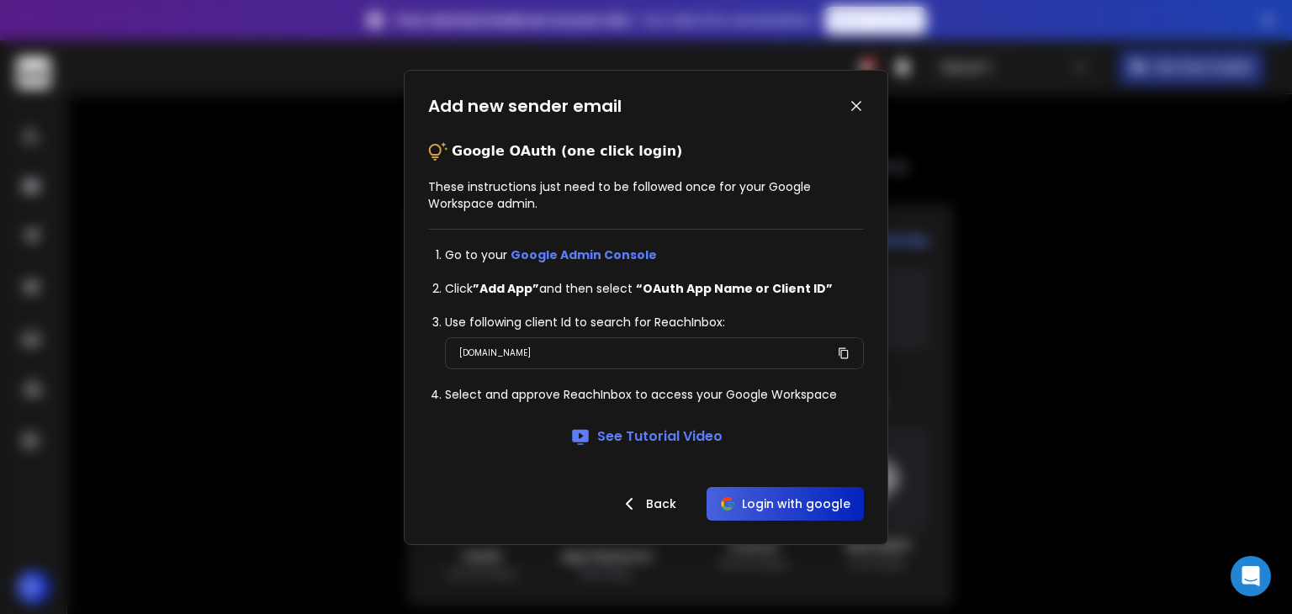
click at [774, 495] on button "Login with google" at bounding box center [784, 504] width 157 height 34
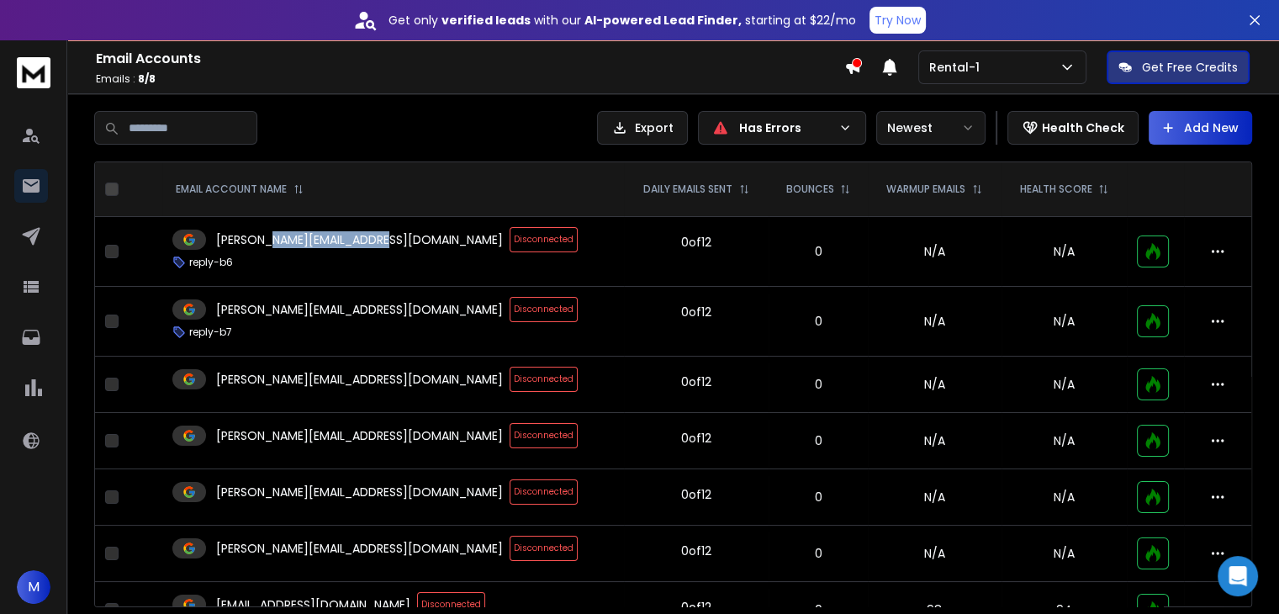
copy p "[DOMAIN_NAME]"
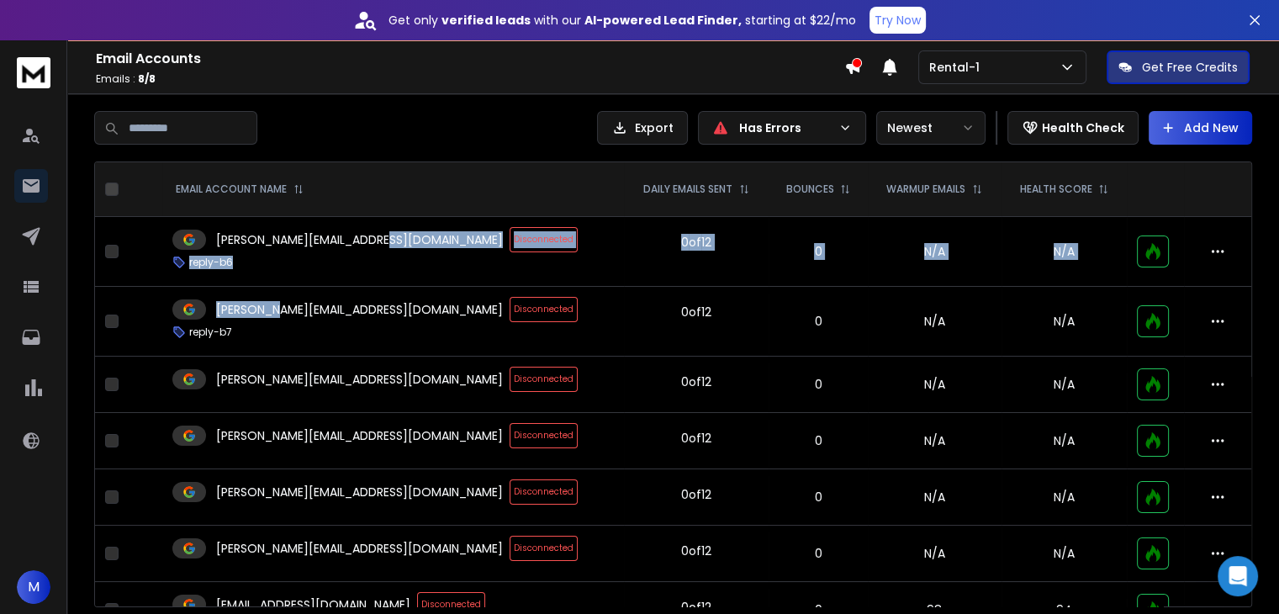
drag, startPoint x: 372, startPoint y: 240, endPoint x: 276, endPoint y: 291, distance: 108.7
click at [276, 291] on tbody "[PERSON_NAME][EMAIL_ADDRESS][DOMAIN_NAME] Disconnected reply-b6 0 of 12 0 N/A N…" at bounding box center [673, 456] width 1156 height 478
click at [1200, 125] on button "Add New" at bounding box center [1200, 128] width 103 height 34
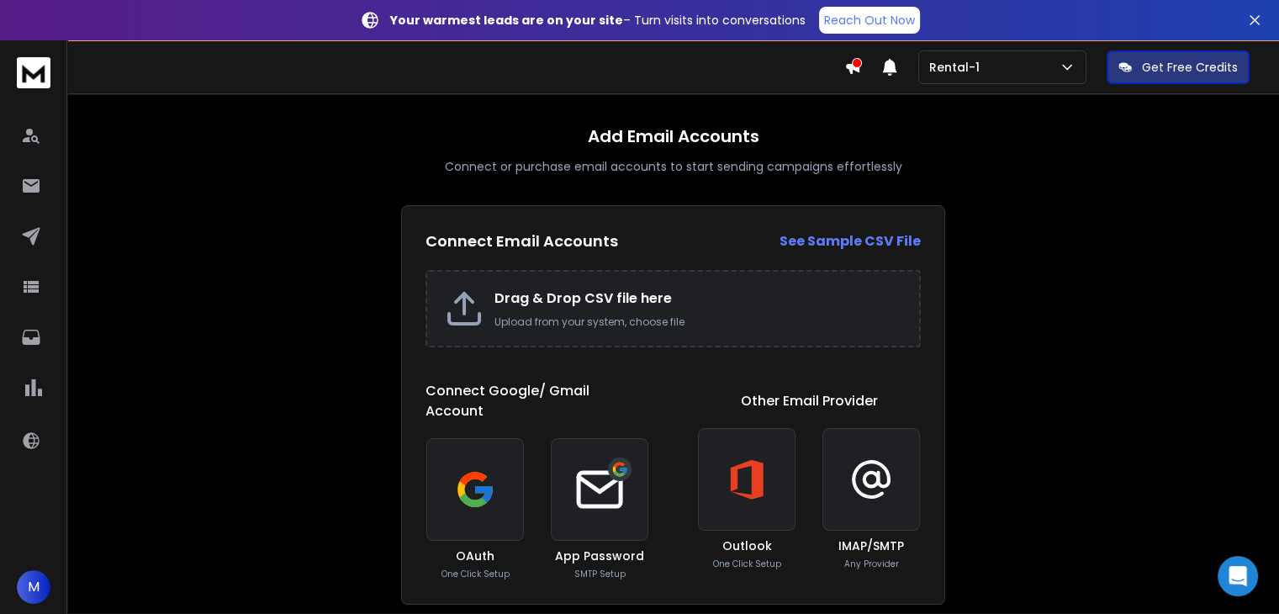
click at [489, 486] on icon at bounding box center [484, 494] width 18 height 17
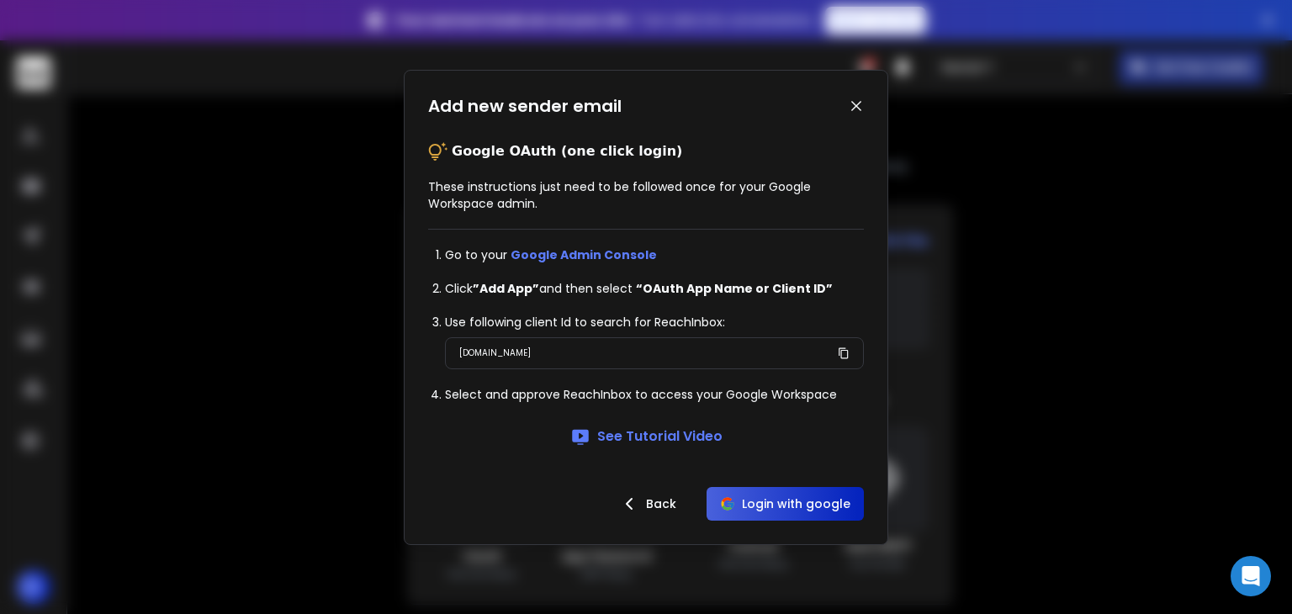
click at [750, 500] on button "Login with google" at bounding box center [784, 504] width 157 height 34
